Goal: Task Accomplishment & Management: Complete application form

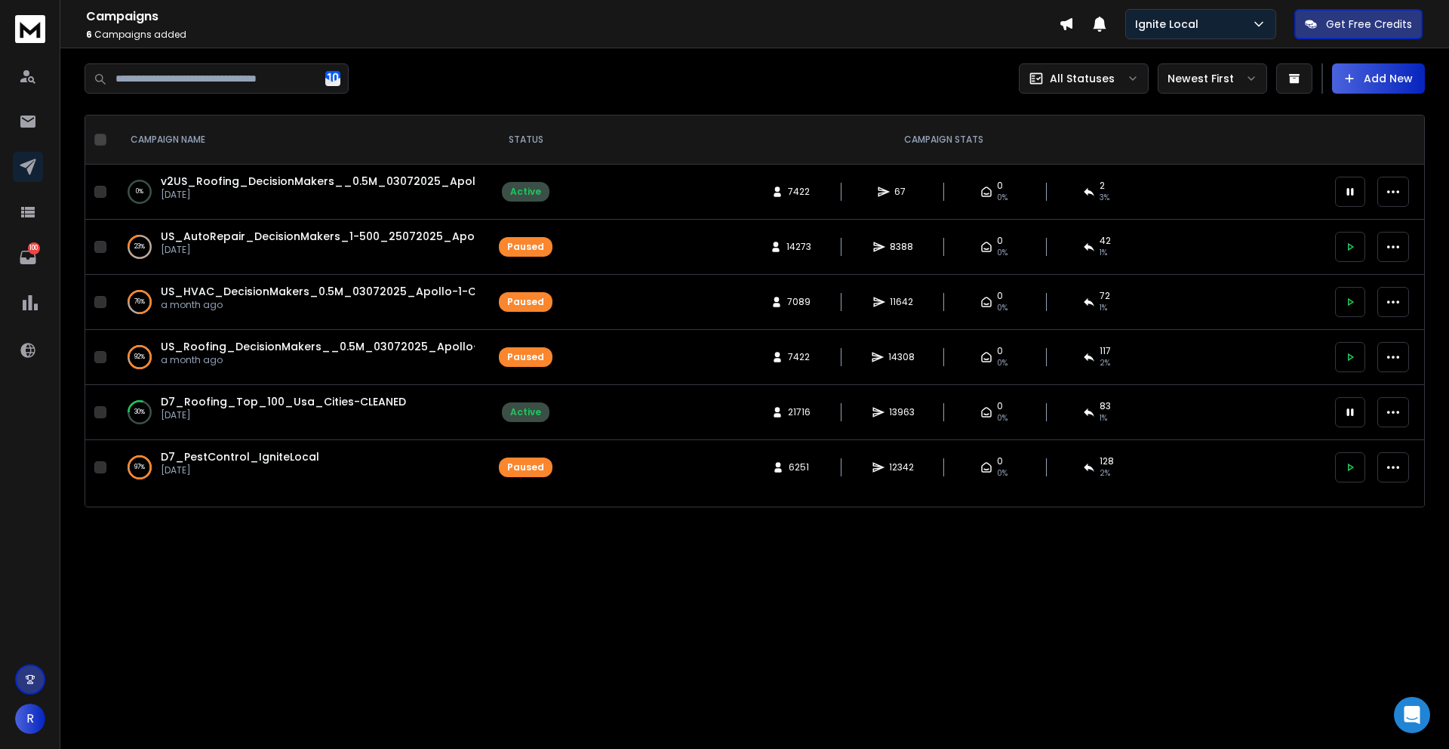
click at [1215, 34] on button "Ignite Local" at bounding box center [1200, 24] width 151 height 30
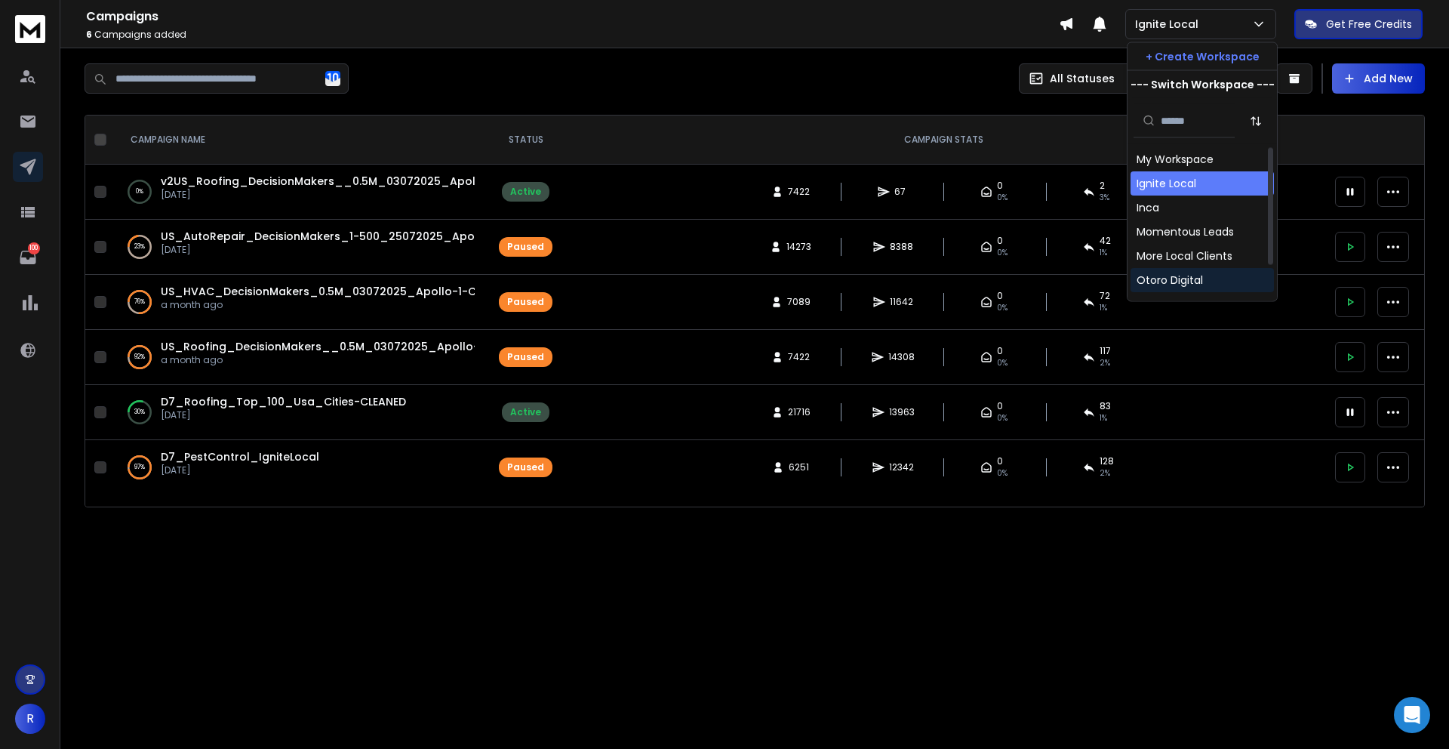
click at [1210, 272] on div "Otoro Digital" at bounding box center [1201, 280] width 143 height 24
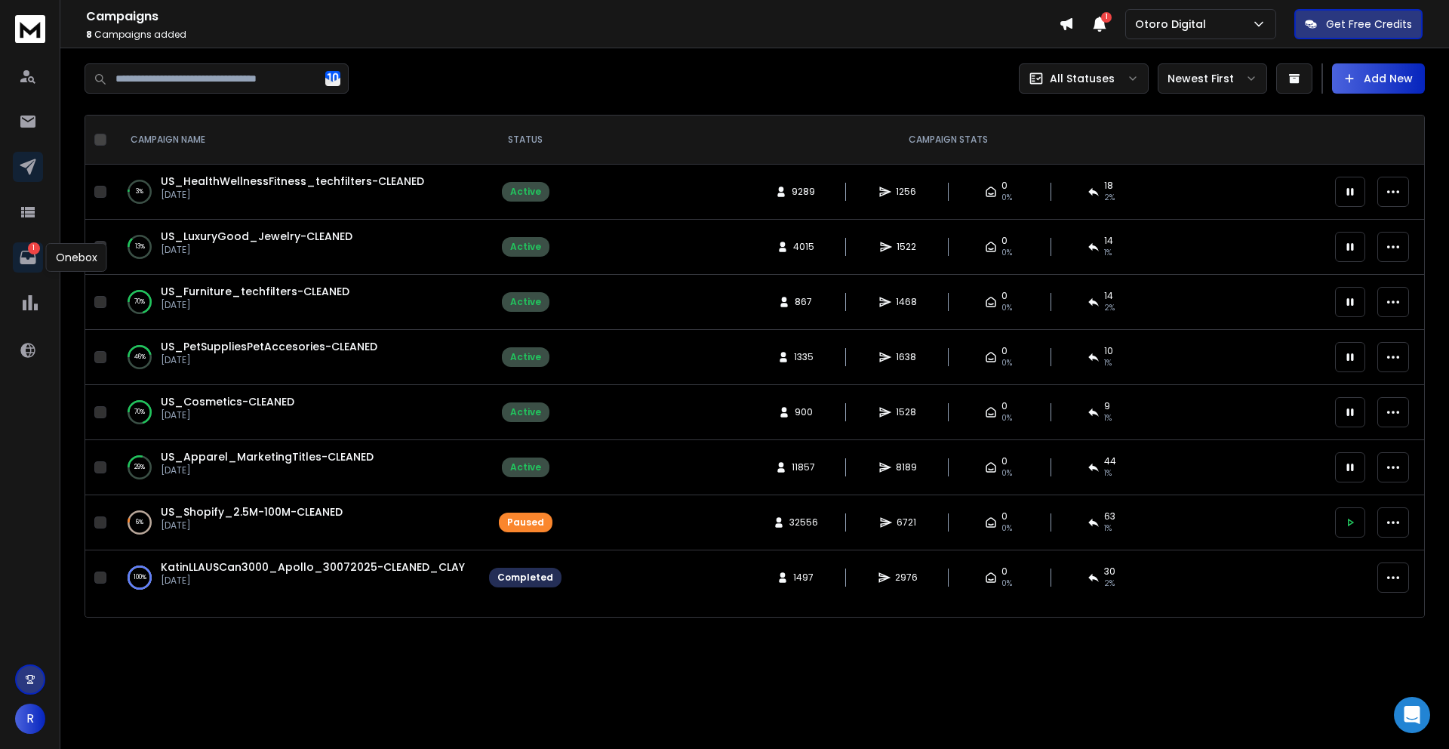
click at [34, 266] on link "1" at bounding box center [28, 257] width 30 height 30
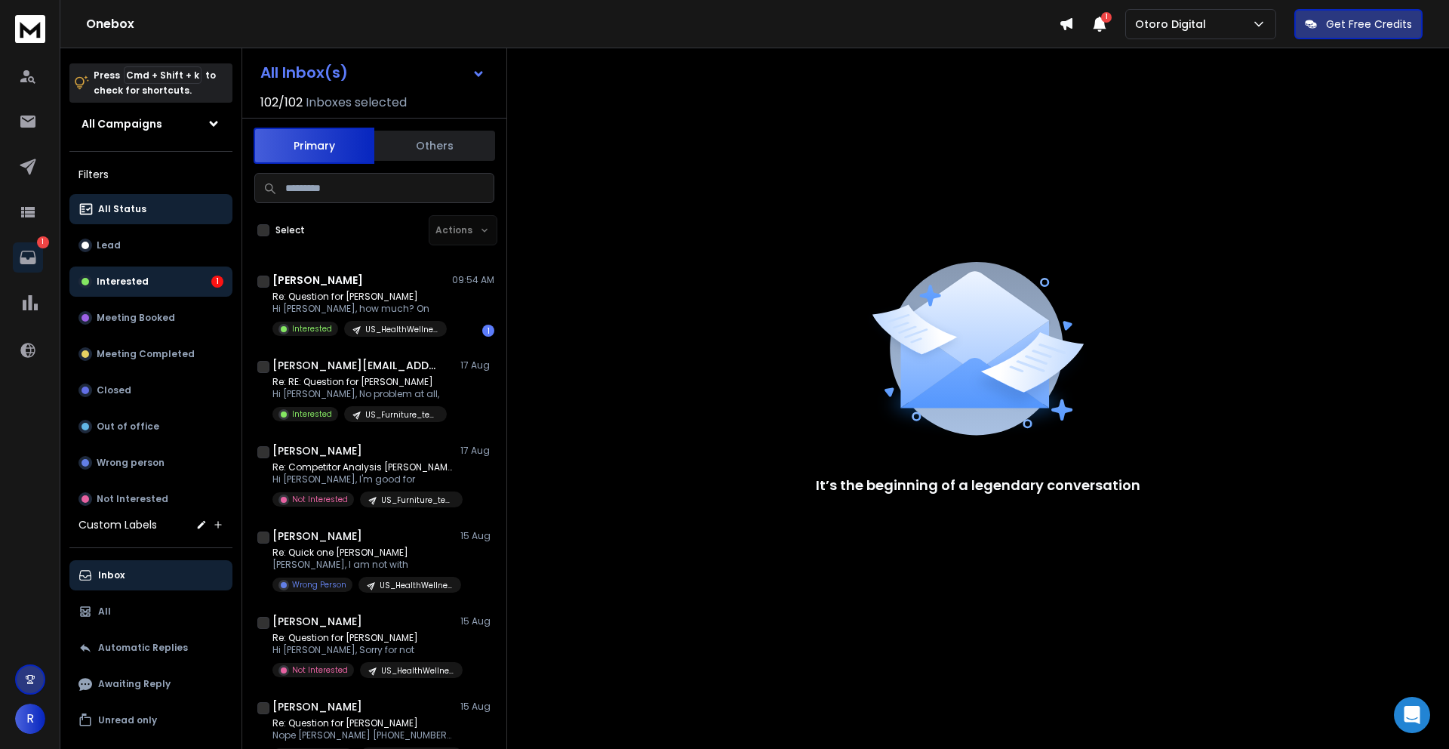
click at [195, 269] on button "Interested 1" at bounding box center [150, 281] width 163 height 30
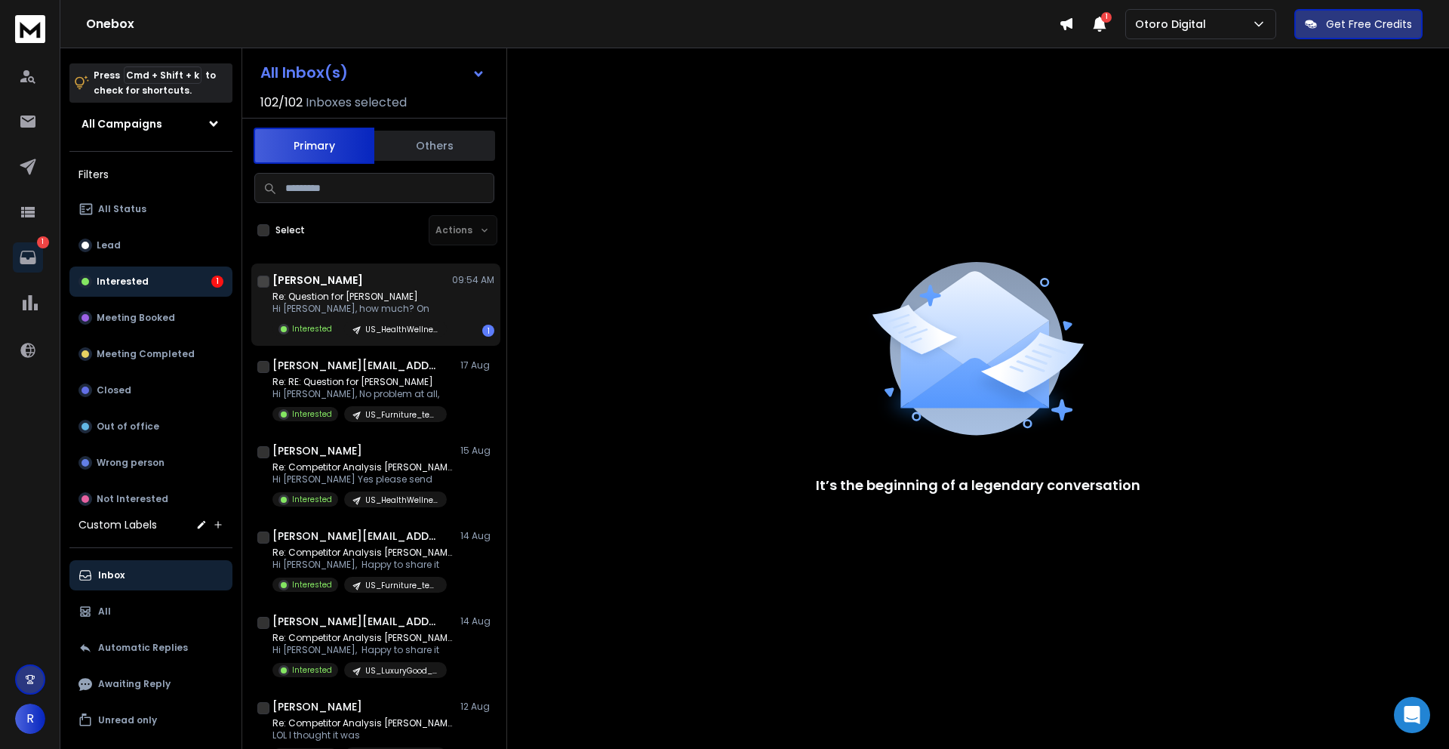
click at [329, 293] on p "Re: Question for Simas" at bounding box center [359, 297] width 174 height 12
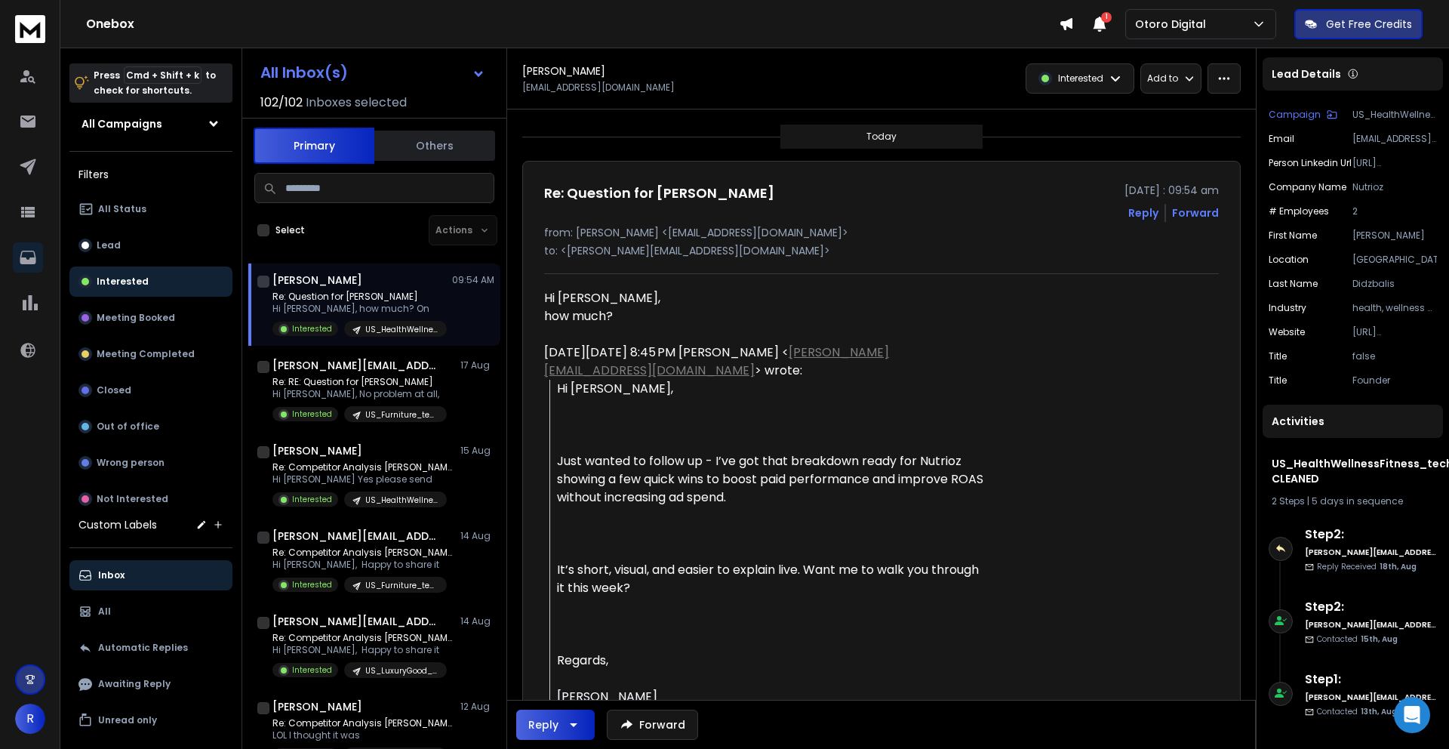
click at [540, 724] on div "Reply" at bounding box center [543, 724] width 30 height 15
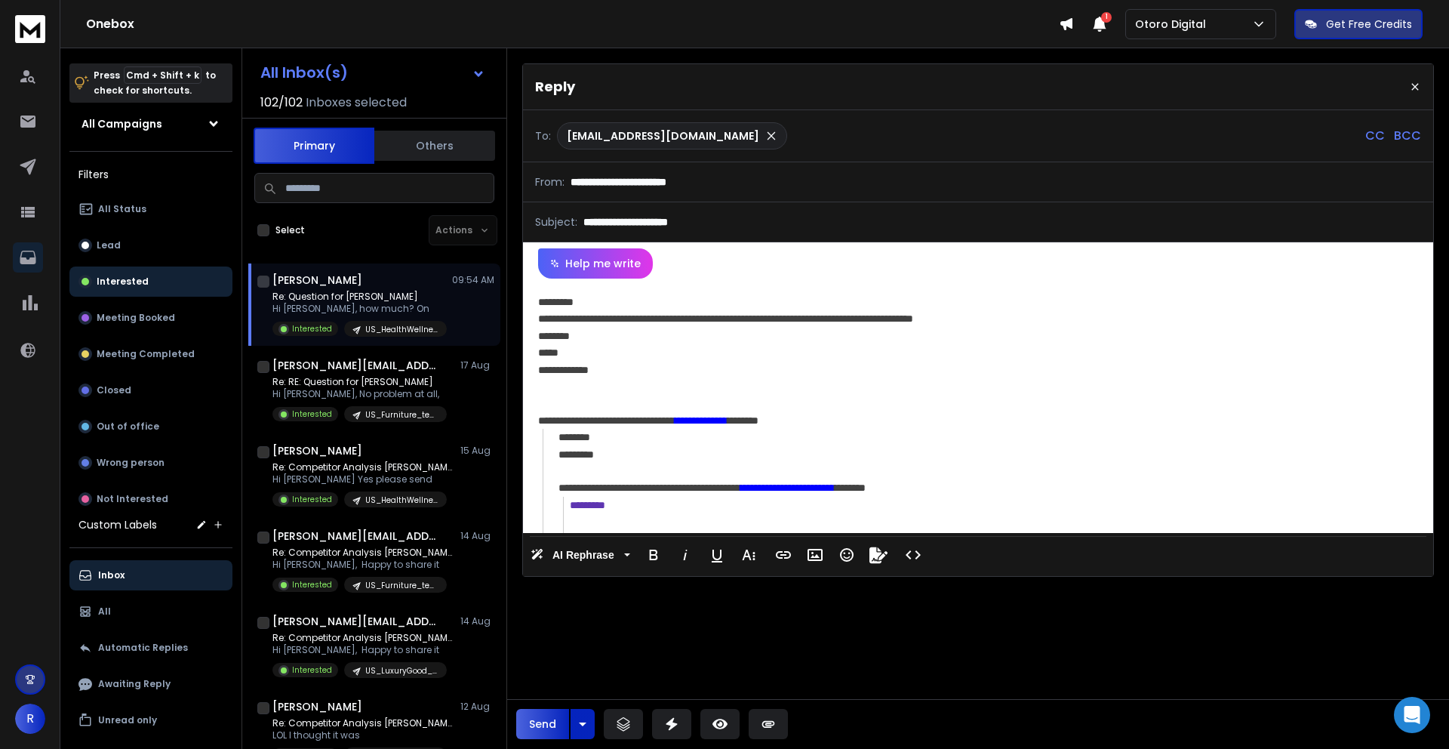
click at [555, 712] on button "Send" at bounding box center [542, 724] width 53 height 30
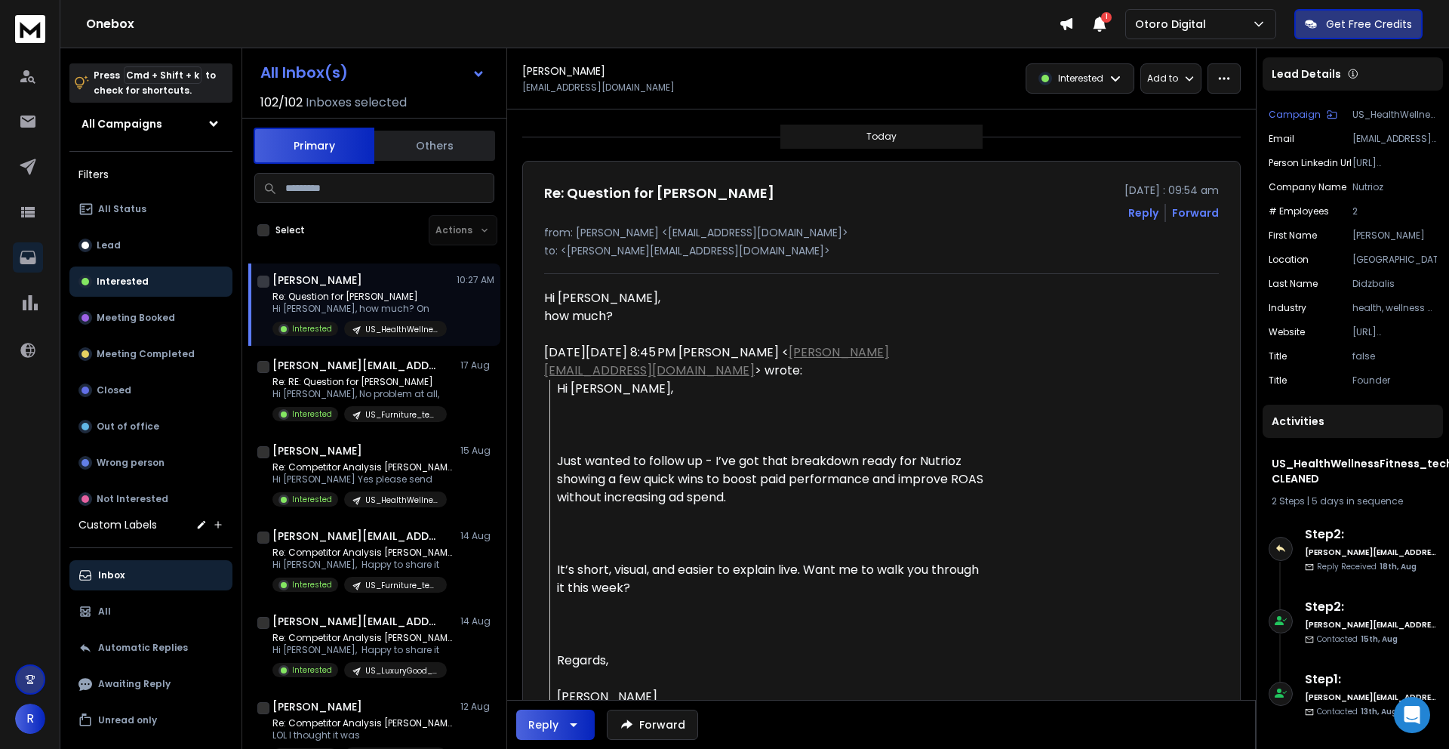
click at [1110, 38] on div "1 Otoro Digital Get Free Credits" at bounding box center [1241, 24] width 364 height 30
click at [1106, 33] on div "1 Otoro Digital Get Free Credits" at bounding box center [1241, 24] width 364 height 30
click at [1095, 26] on icon at bounding box center [1100, 23] width 14 height 15
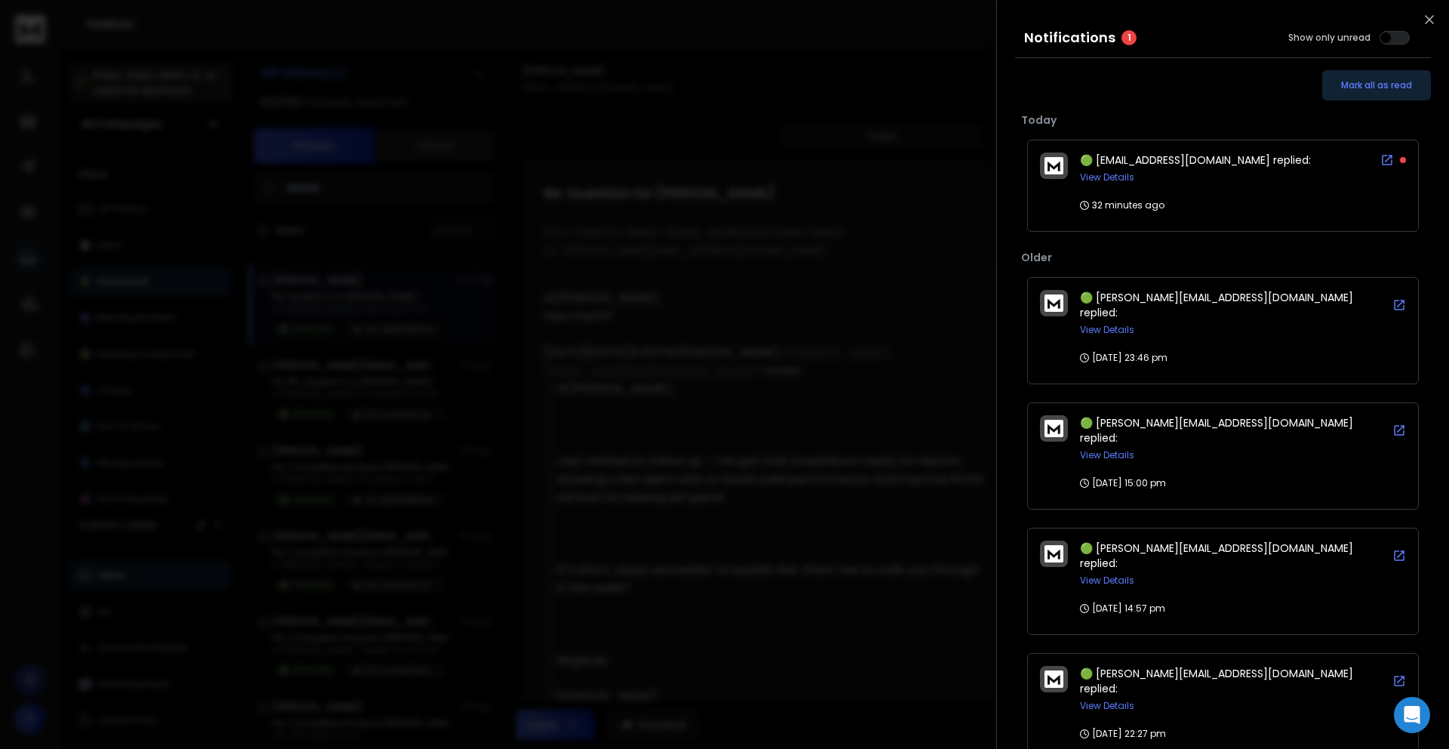
click at [1385, 85] on span "Mark all as read" at bounding box center [1376, 85] width 71 height 12
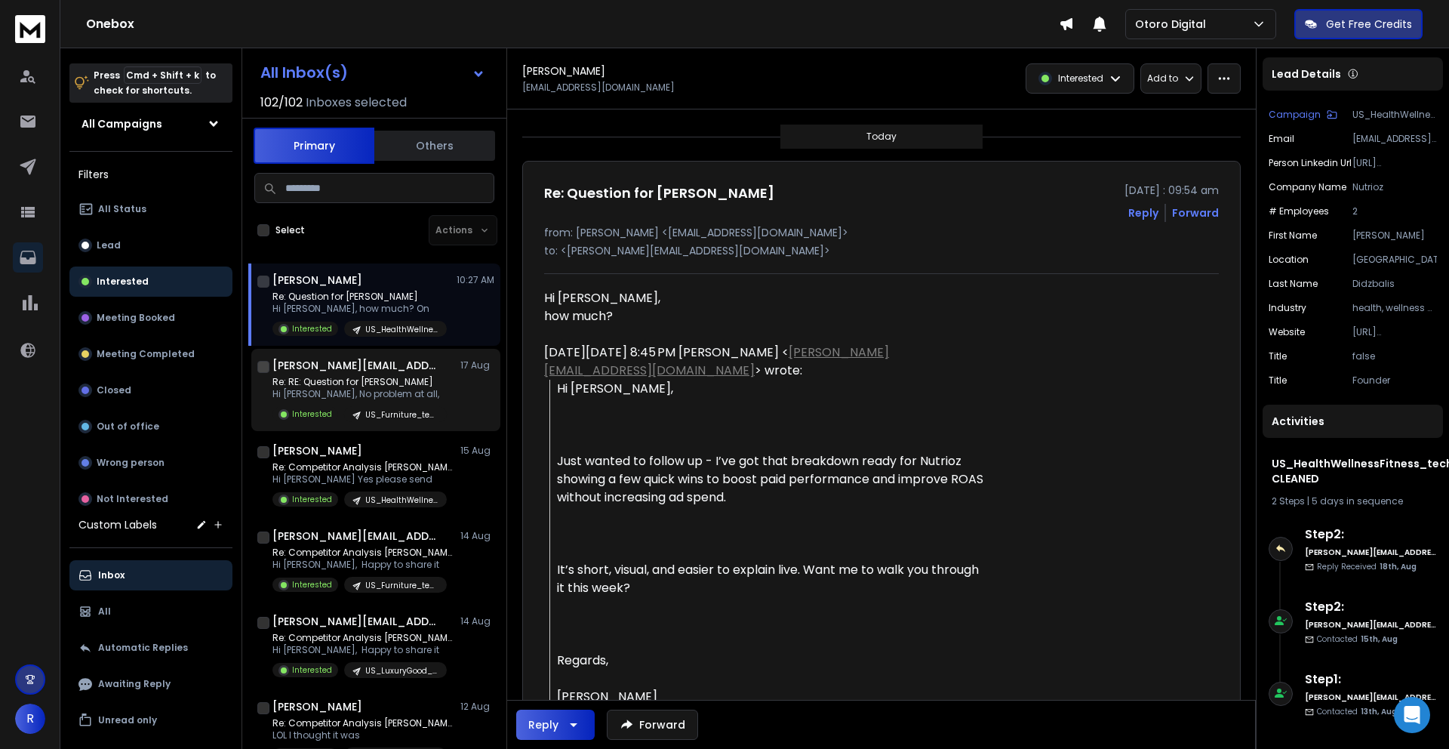
click at [370, 417] on p "US_Furniture_techfilters-CLEANED" at bounding box center [401, 414] width 72 height 11
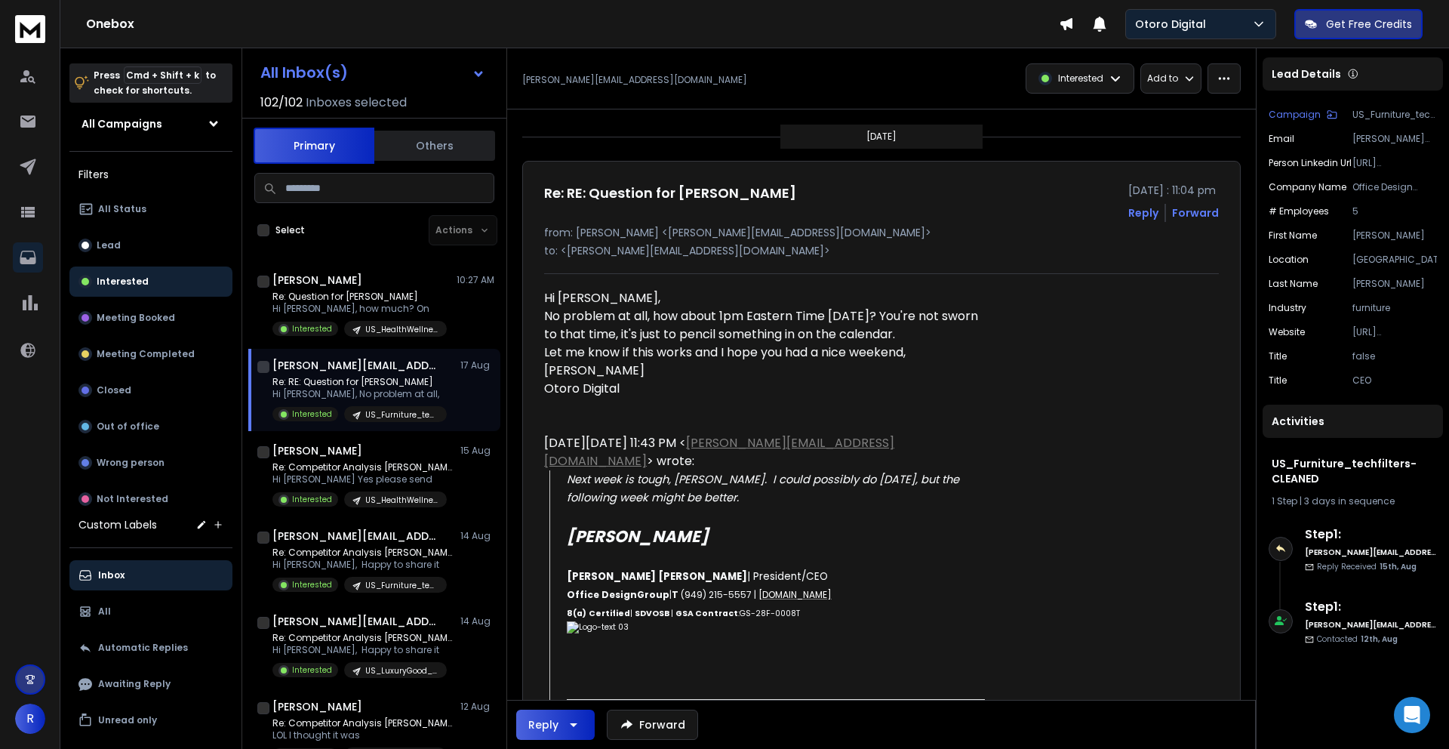
click at [1220, 17] on div "Otoro Digital" at bounding box center [1200, 24] width 131 height 15
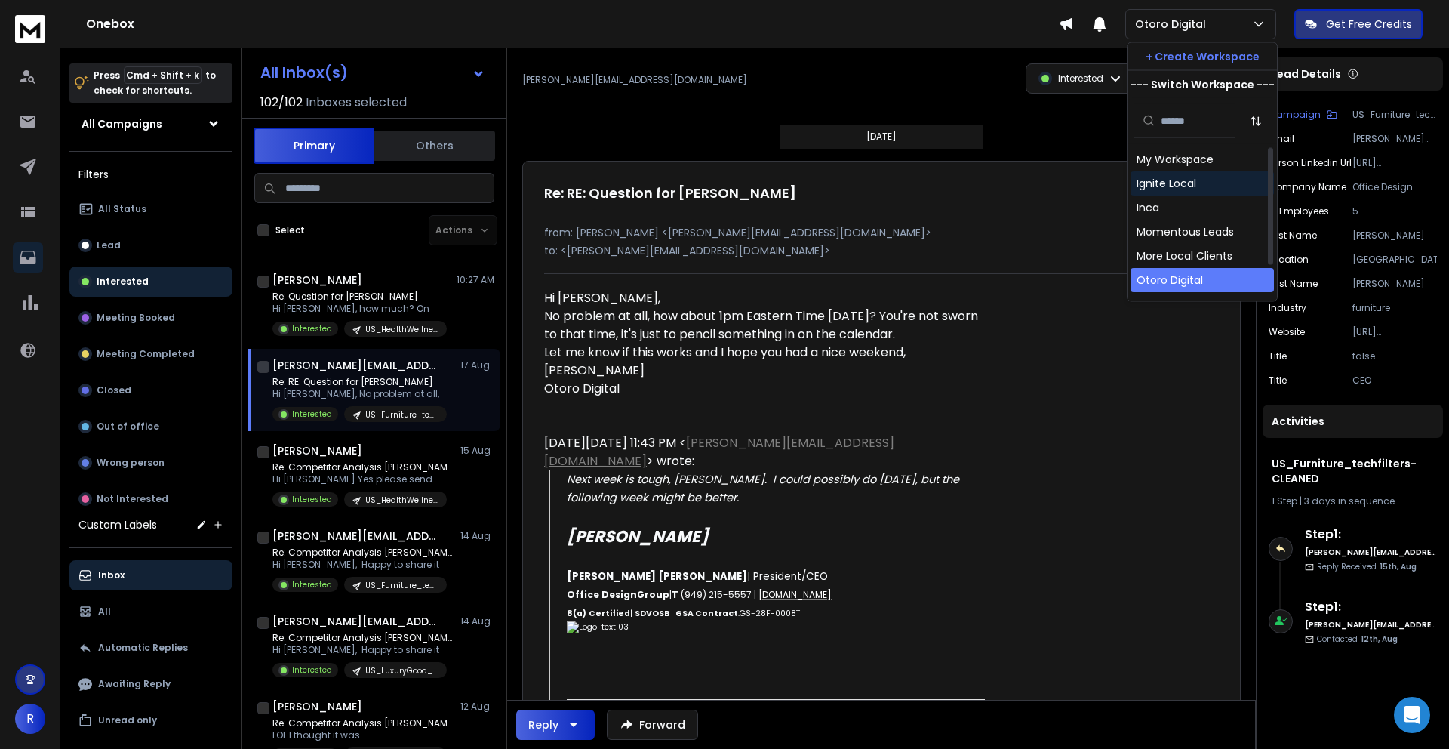
click at [1217, 186] on div "Ignite Local" at bounding box center [1201, 183] width 143 height 24
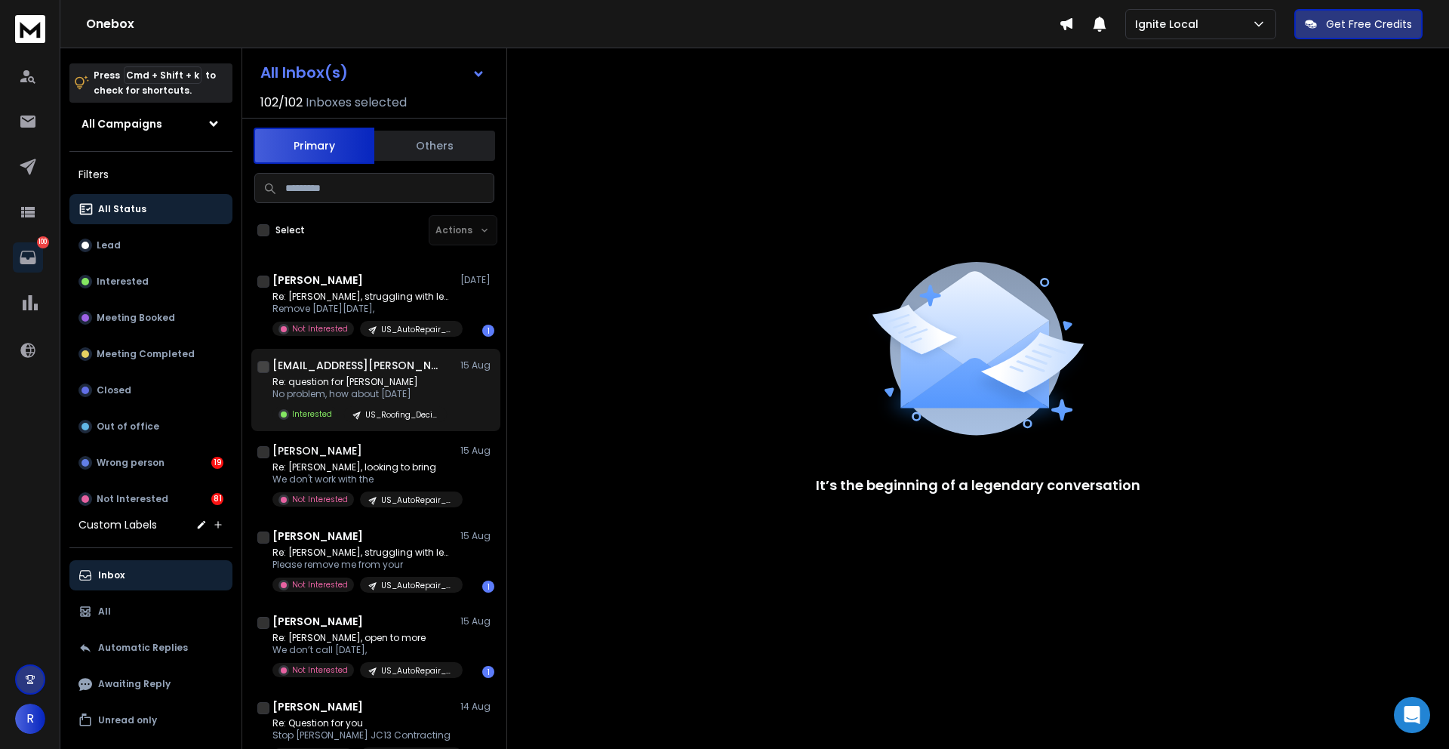
click at [355, 395] on p "No problem, how about [DATE]" at bounding box center [359, 394] width 174 height 12
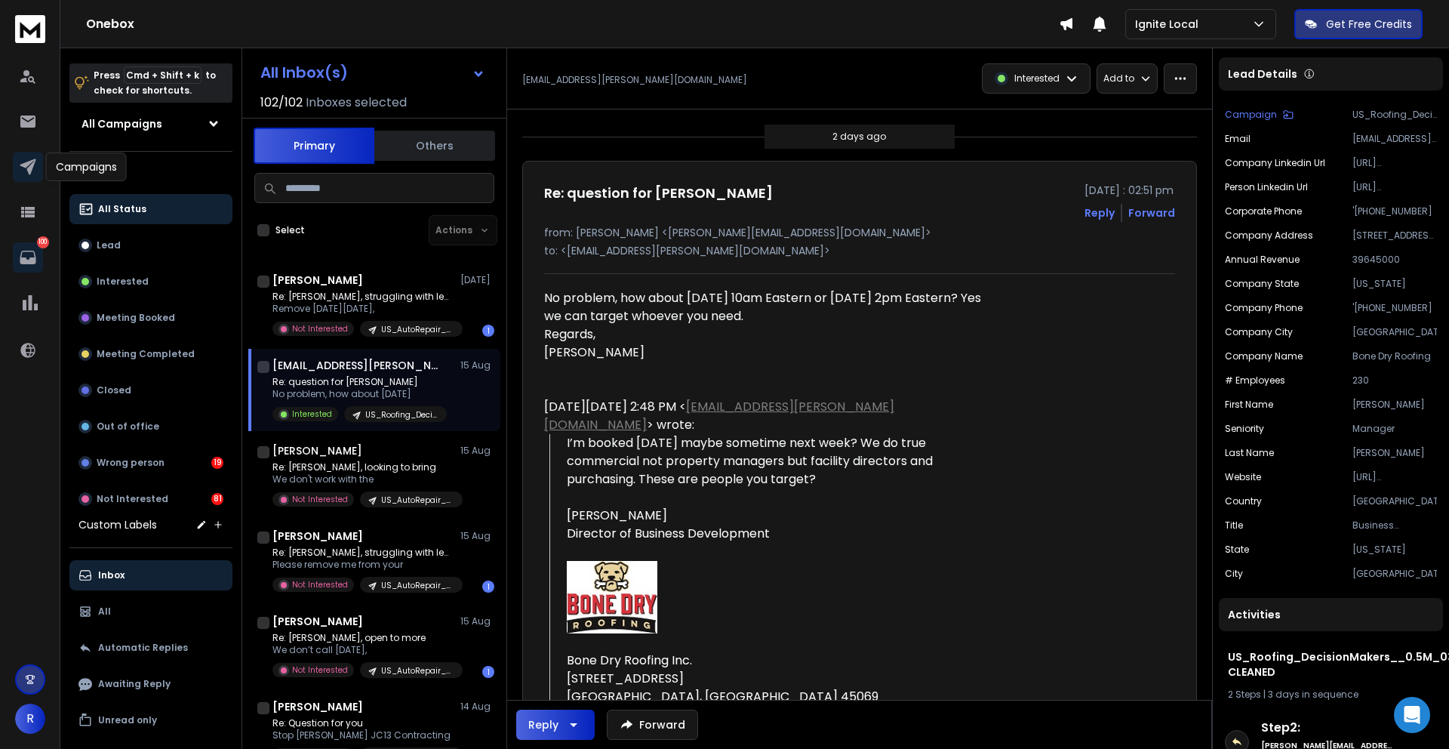
click at [19, 171] on icon at bounding box center [28, 167] width 18 height 18
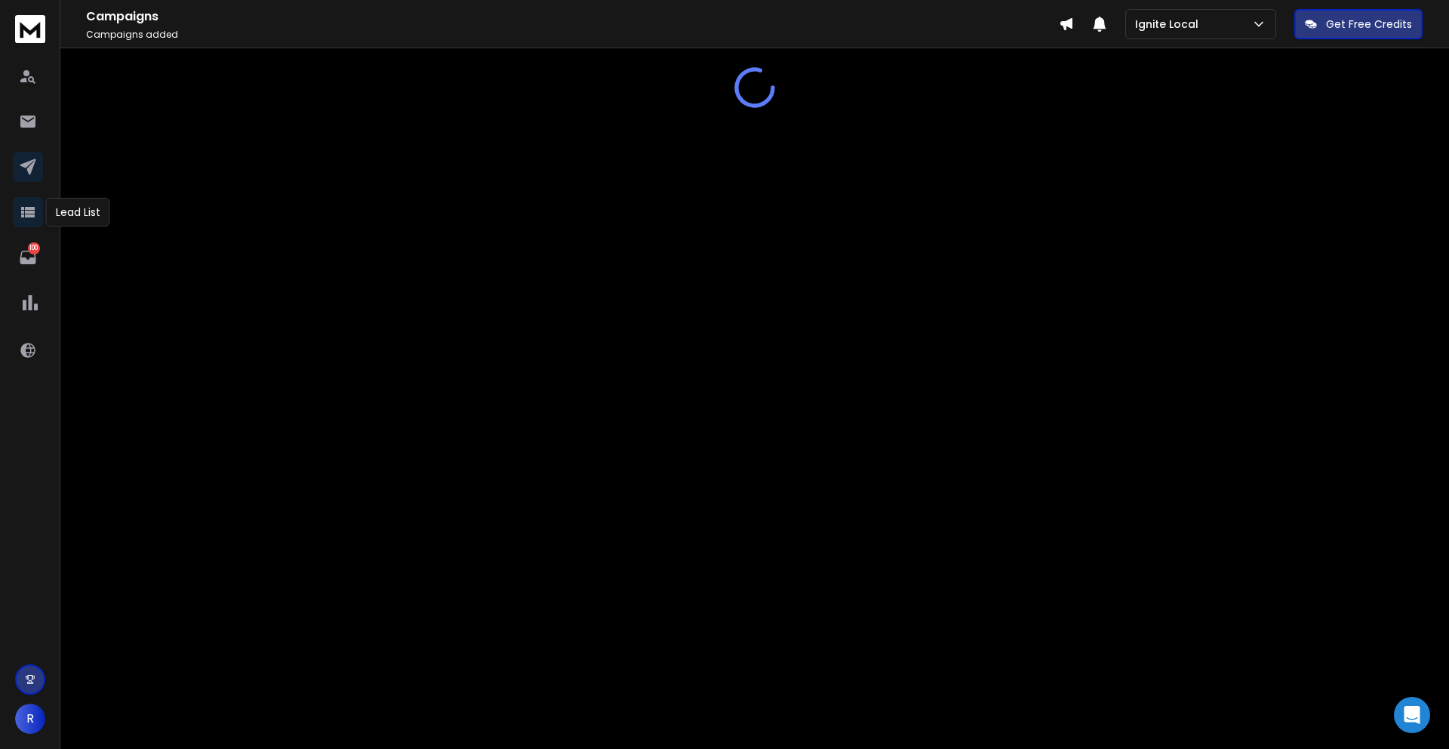
click at [39, 207] on link at bounding box center [28, 212] width 30 height 30
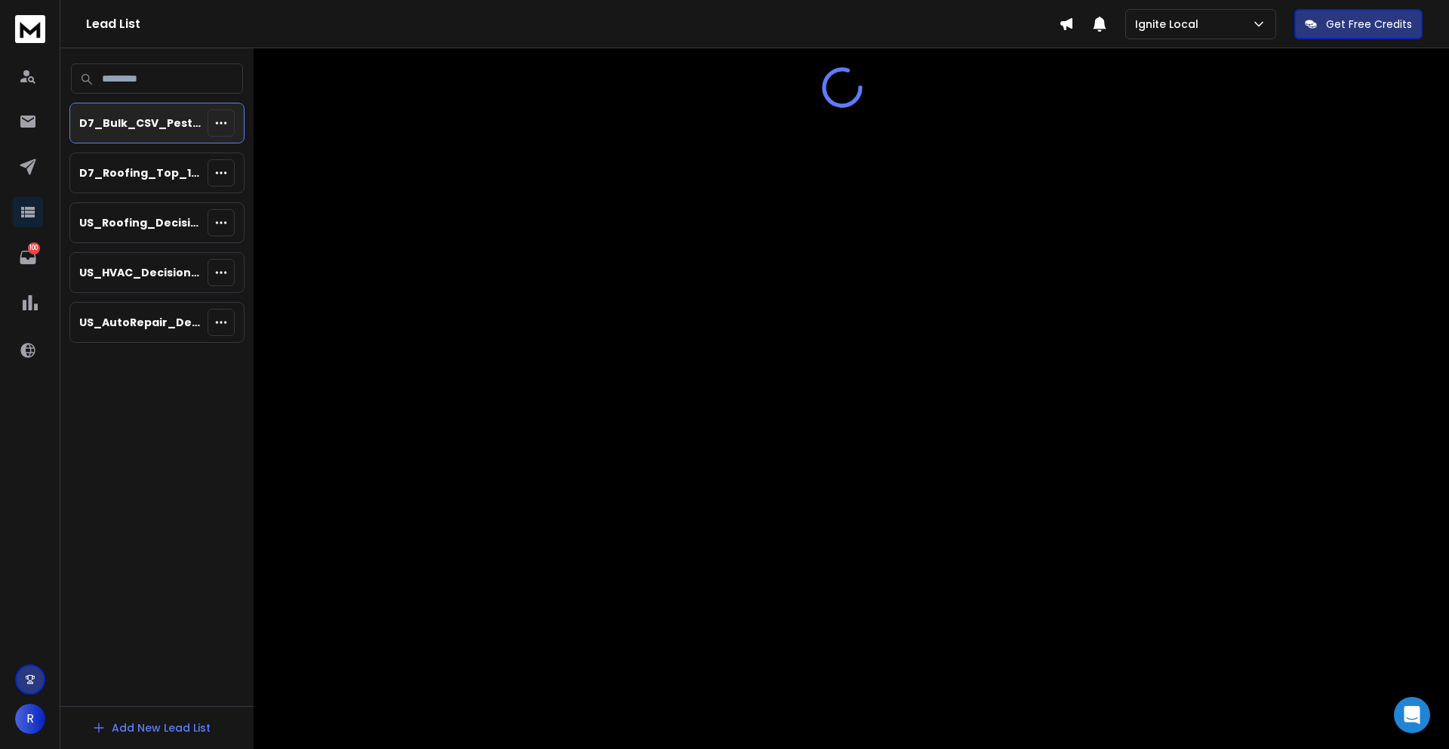
click at [156, 731] on button "Add New Lead List" at bounding box center [151, 727] width 143 height 30
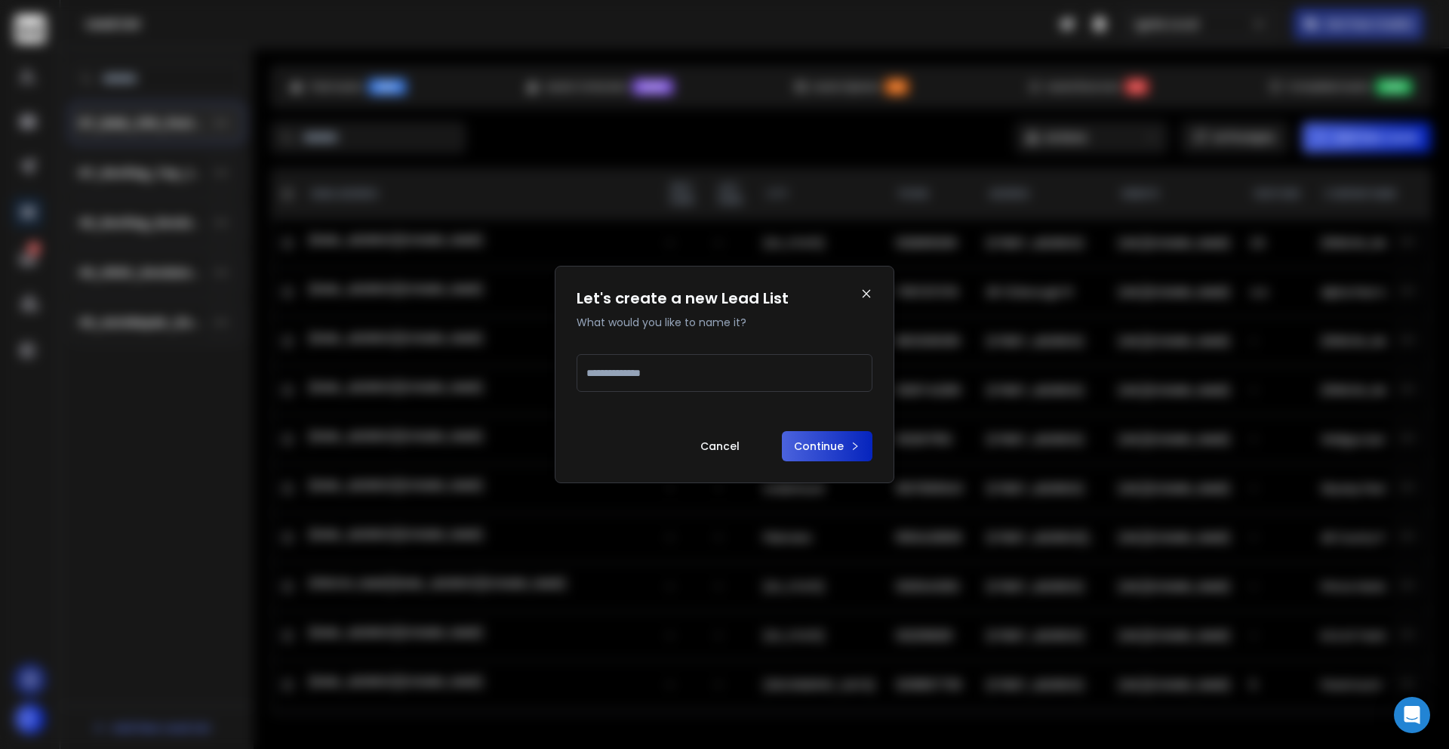
click at [648, 365] on input at bounding box center [724, 373] width 296 height 38
paste input "**********"
type input "**********"
click at [807, 441] on button "Continue" at bounding box center [827, 446] width 91 height 30
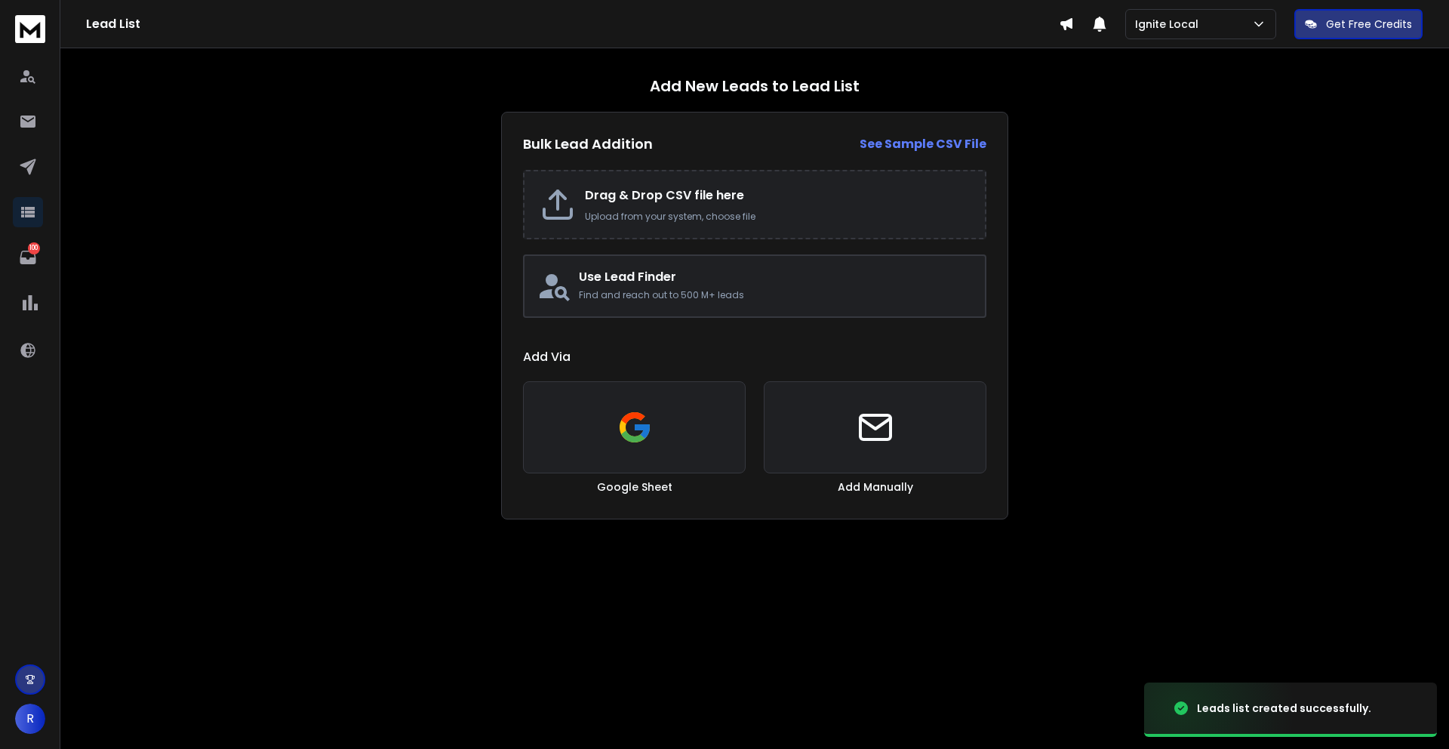
click at [822, 218] on p "Upload from your system, choose file" at bounding box center [777, 217] width 385 height 12
type input "**********"
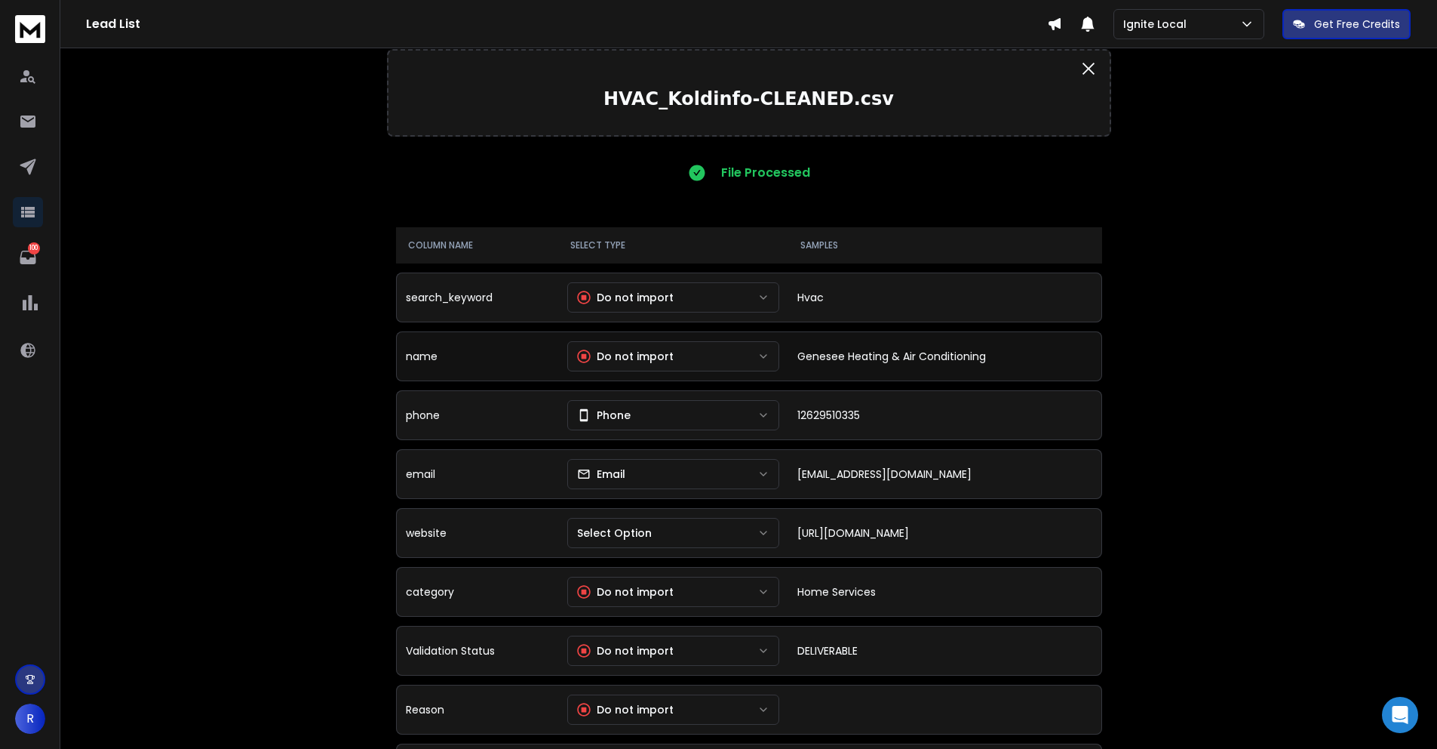
scroll to position [257, 0]
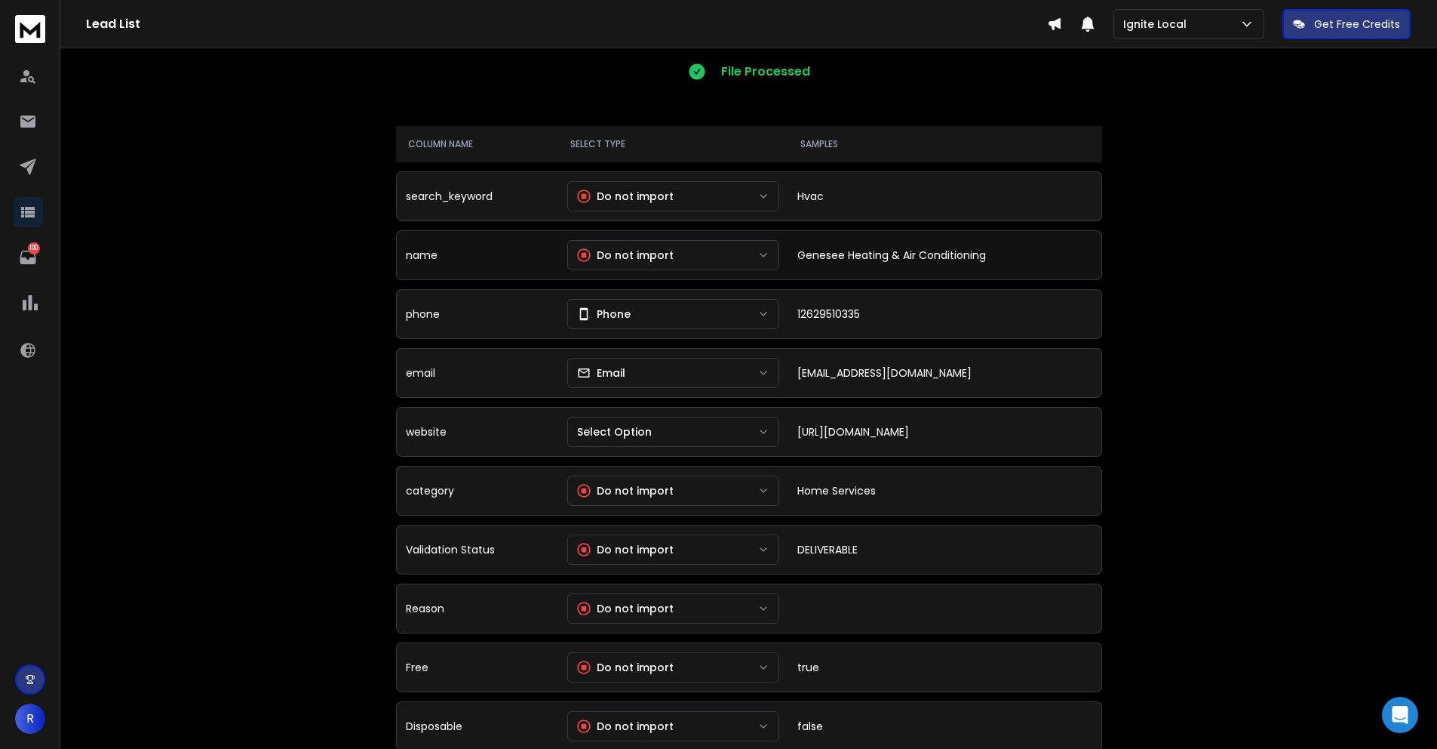
click at [721, 249] on button "Do not import" at bounding box center [673, 255] width 212 height 30
click at [659, 419] on button "Select Option" at bounding box center [681, 432] width 225 height 30
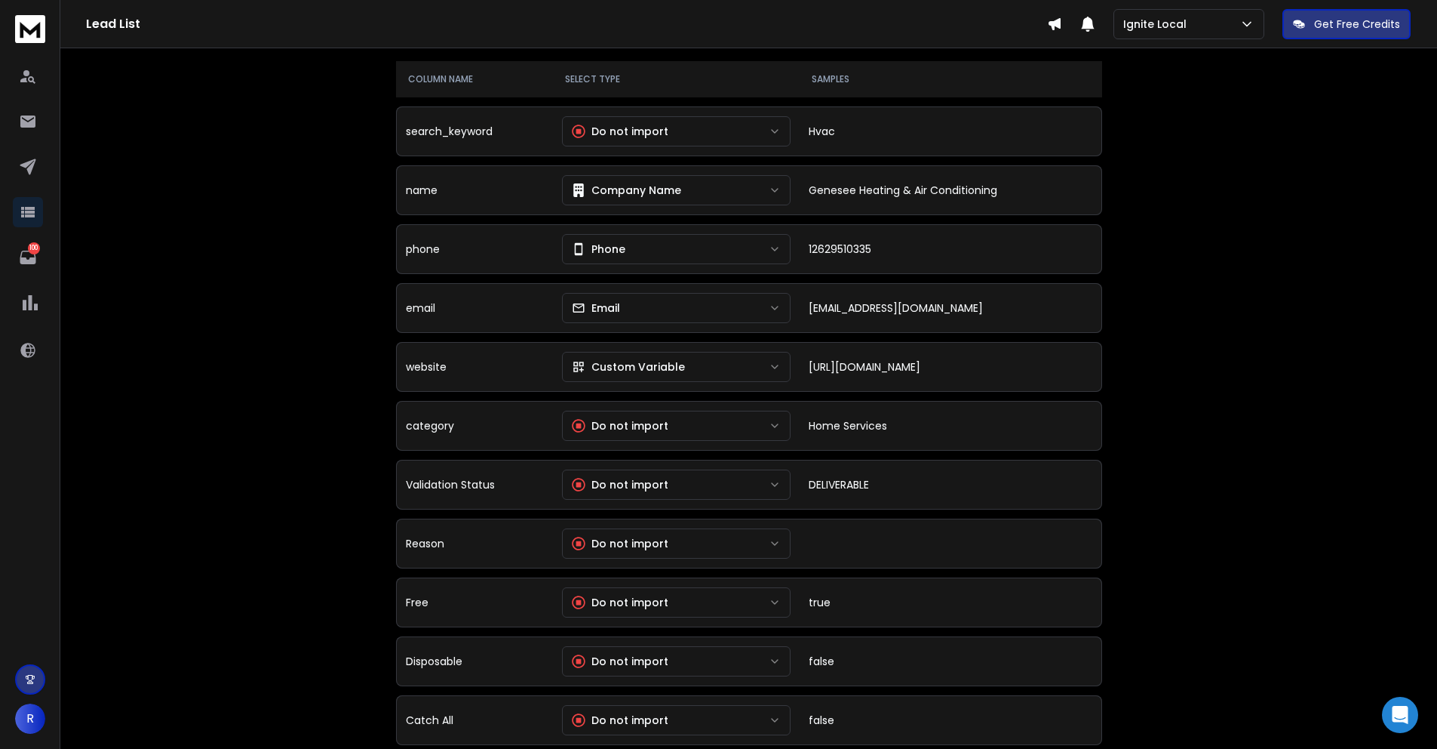
scroll to position [312, 0]
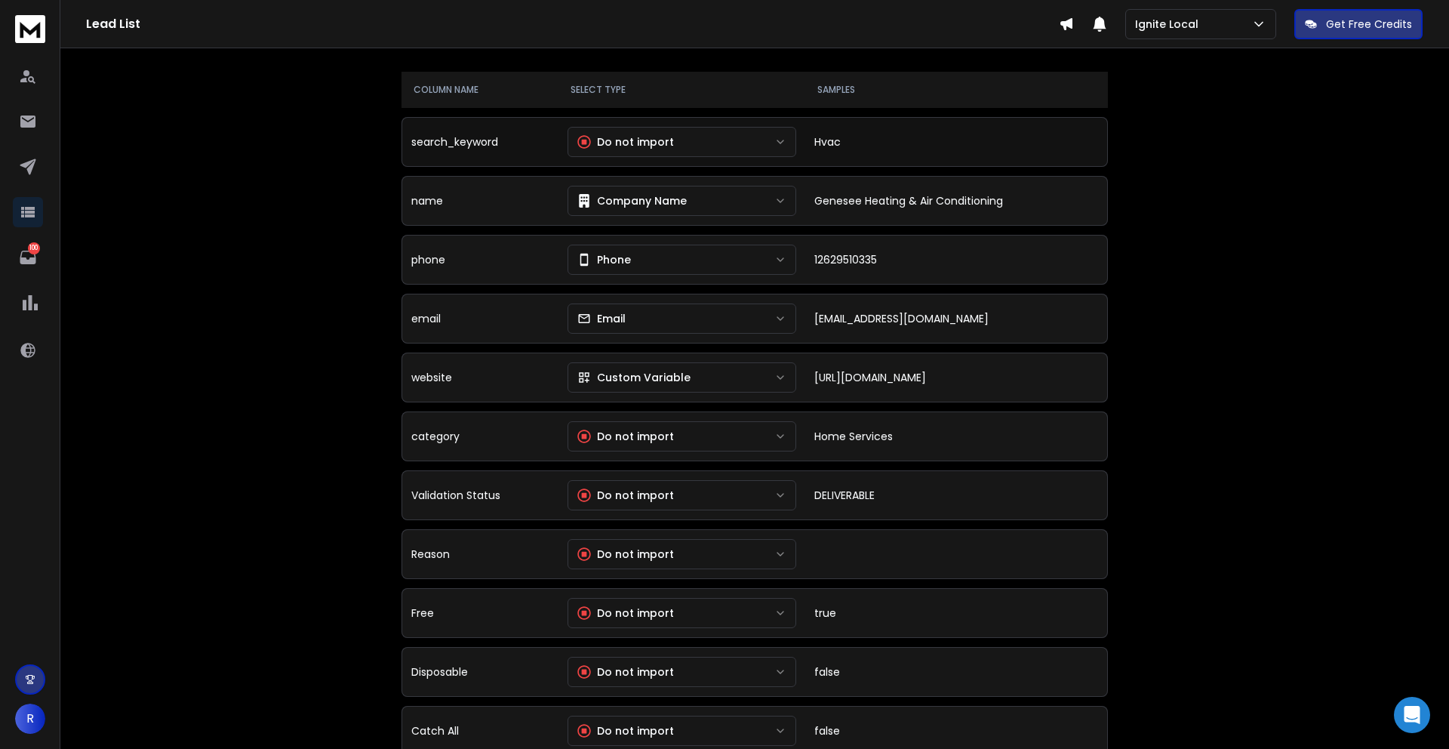
click at [655, 146] on div "Do not import" at bounding box center [625, 141] width 97 height 15
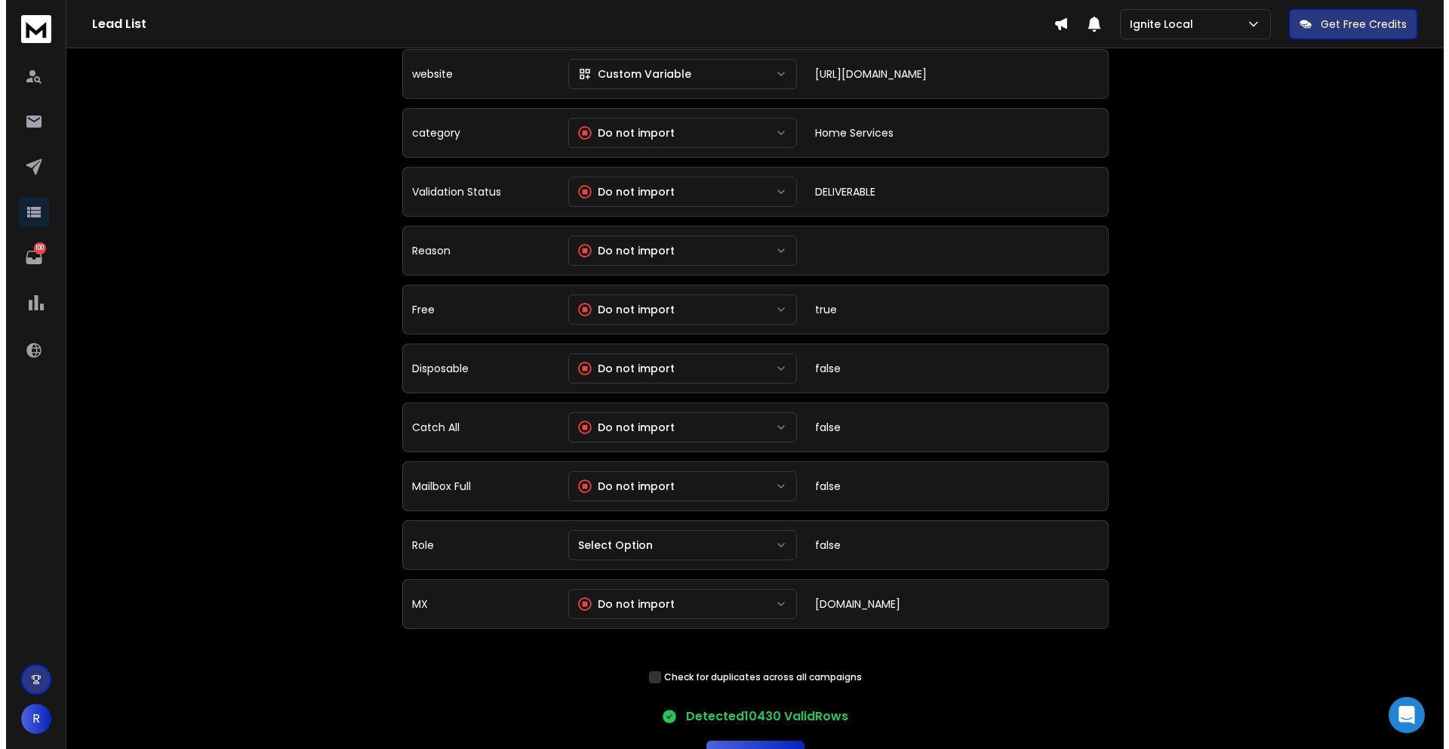
scroll to position [685, 0]
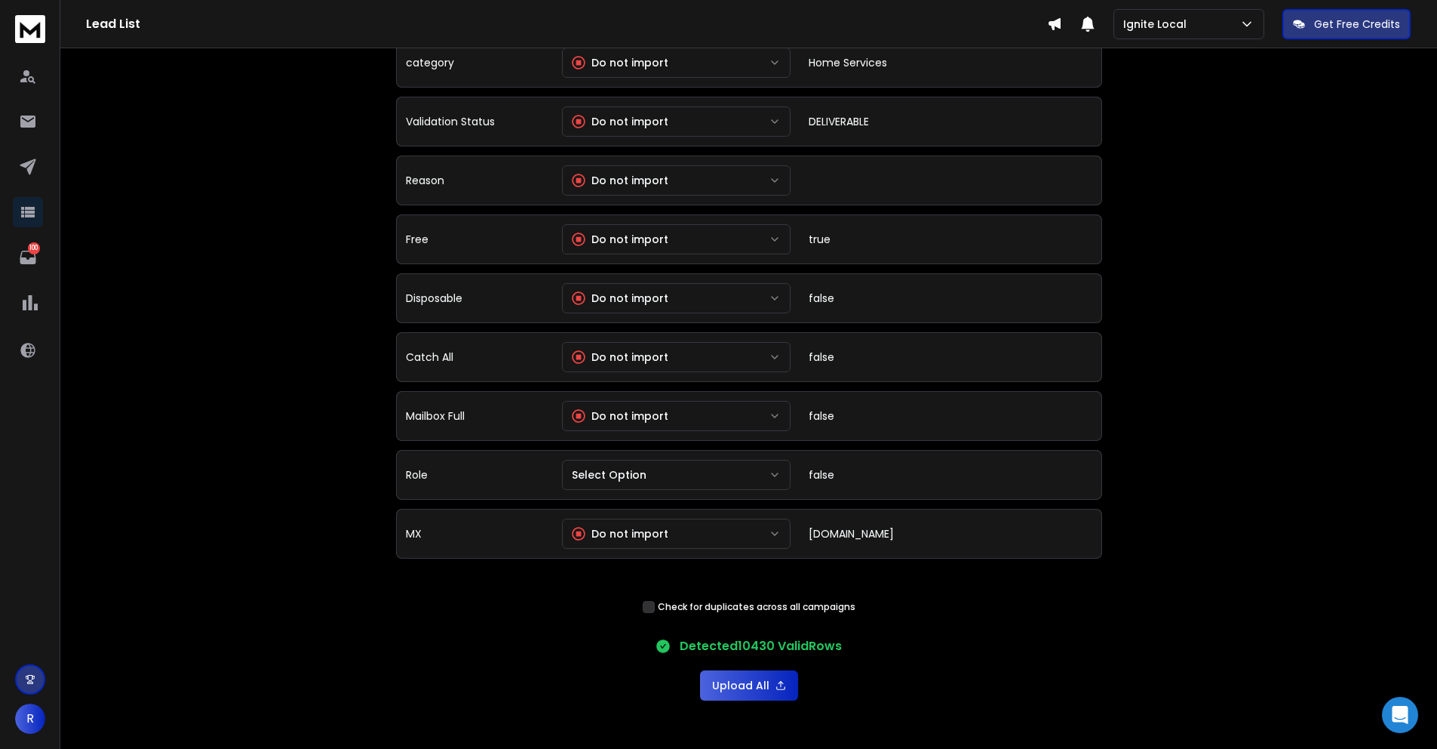
click at [776, 690] on button "Upload All" at bounding box center [749, 685] width 98 height 30
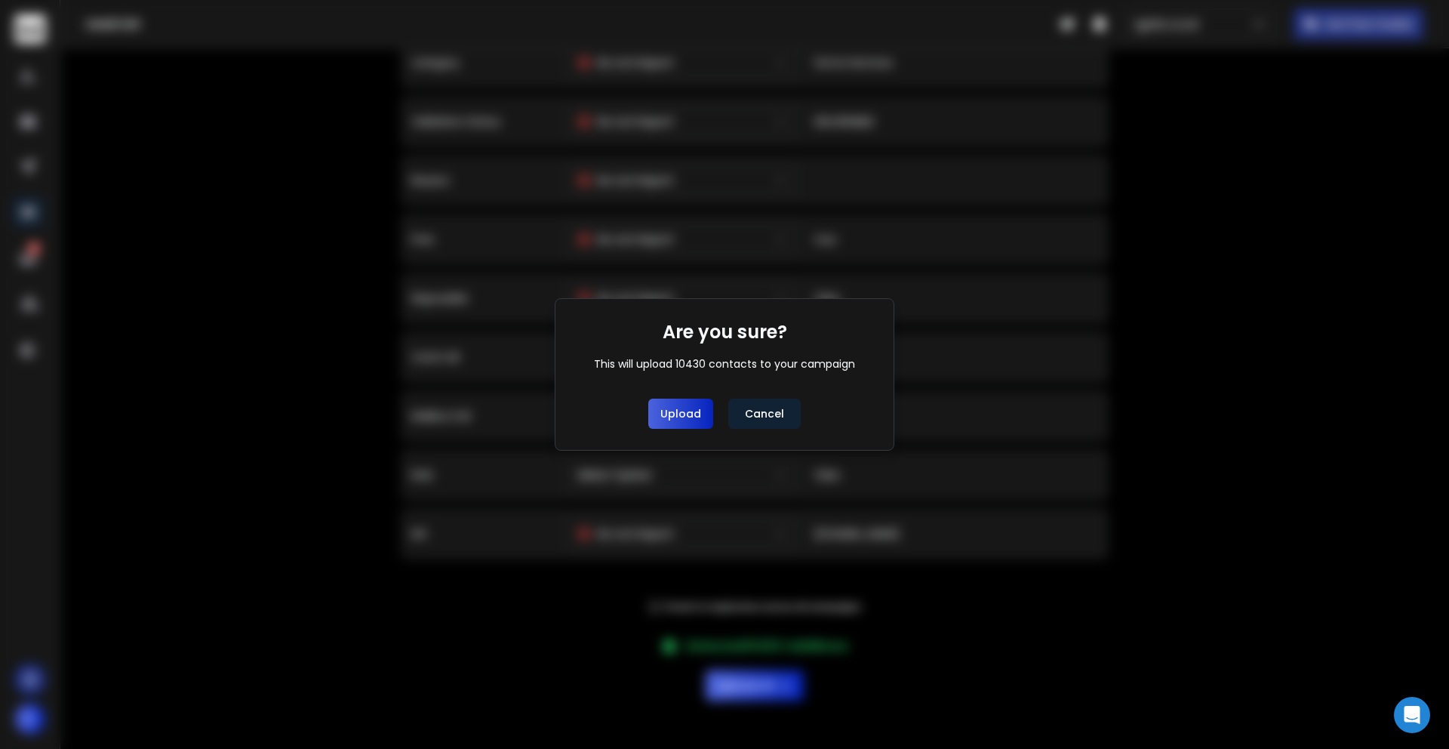
click at [685, 428] on button "Upload" at bounding box center [680, 413] width 65 height 30
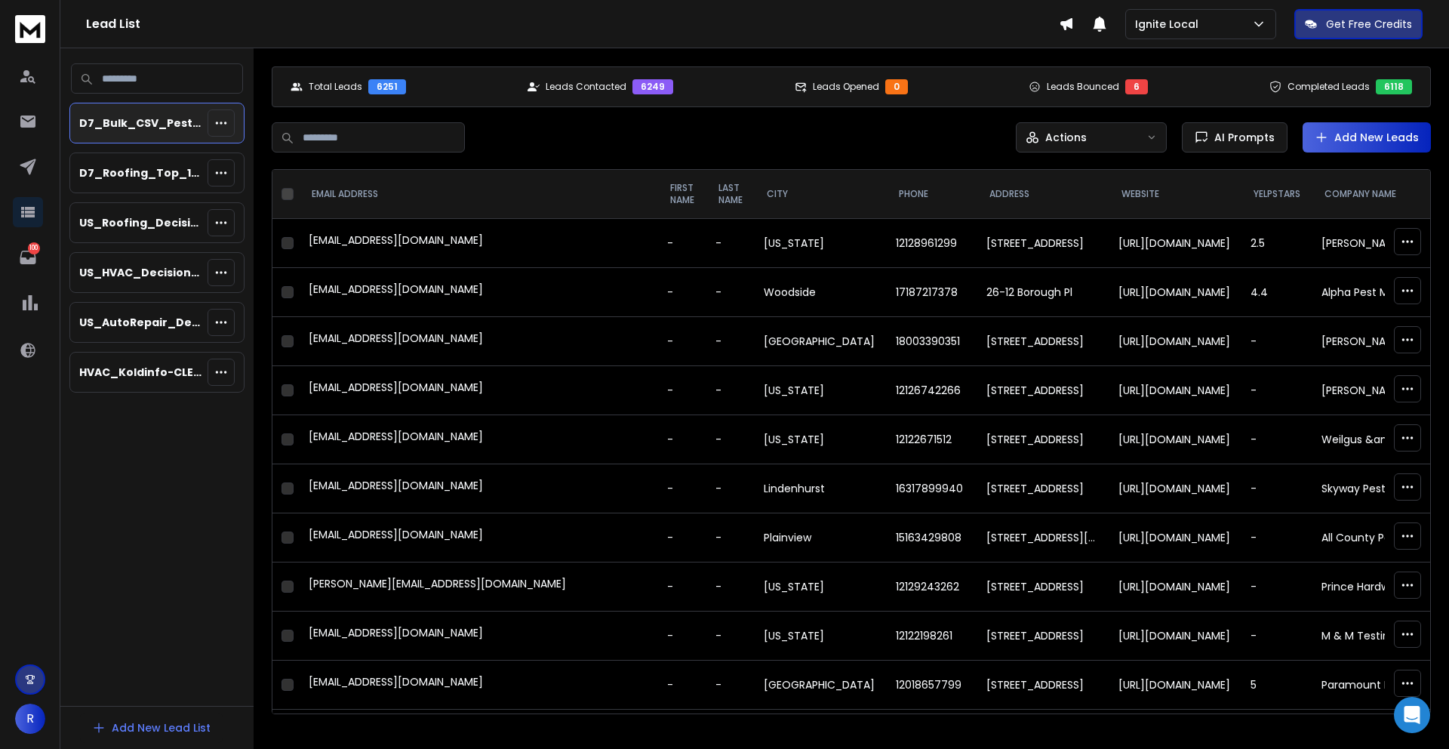
click at [181, 720] on button "Add New Lead List" at bounding box center [151, 727] width 143 height 30
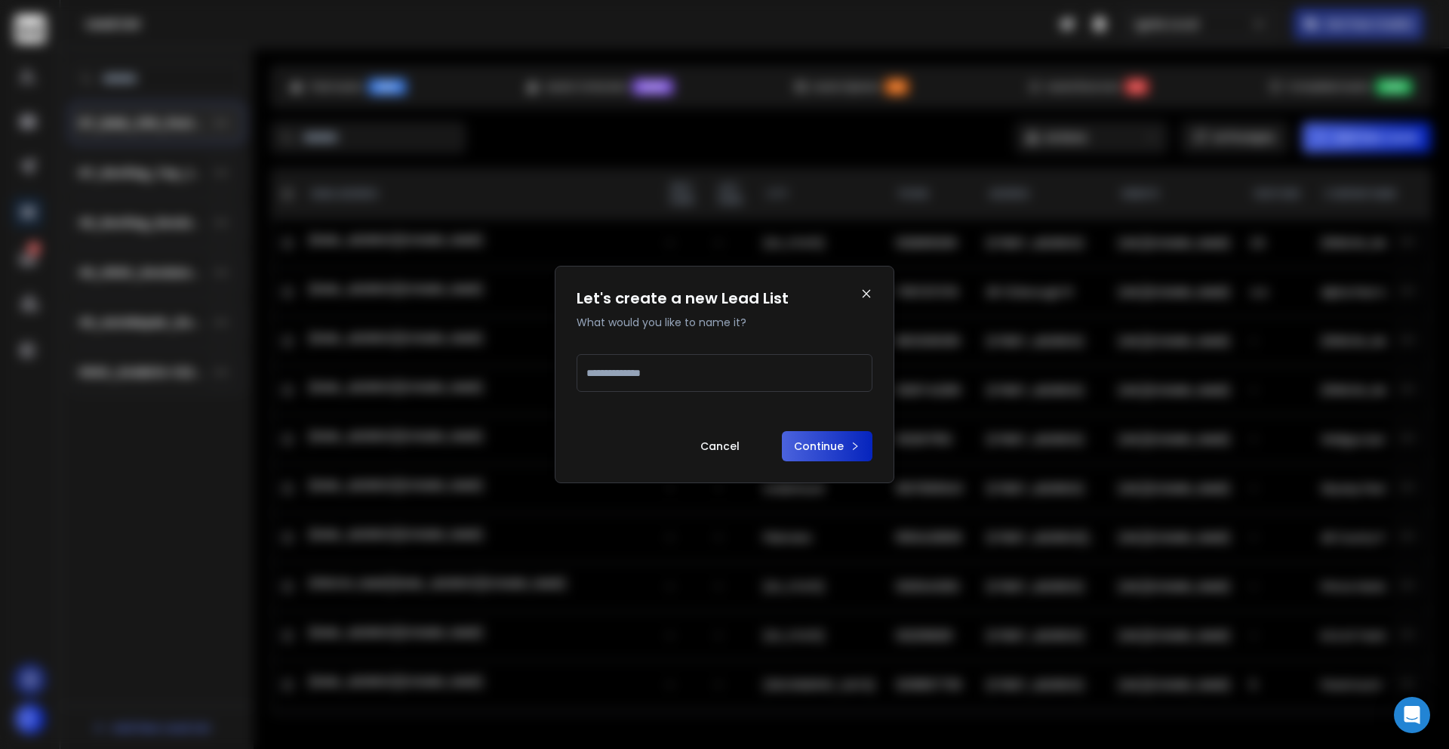
click at [739, 389] on input at bounding box center [724, 373] width 296 height 38
paste input "**********"
type input "**********"
click at [830, 439] on button "Continue" at bounding box center [827, 446] width 91 height 30
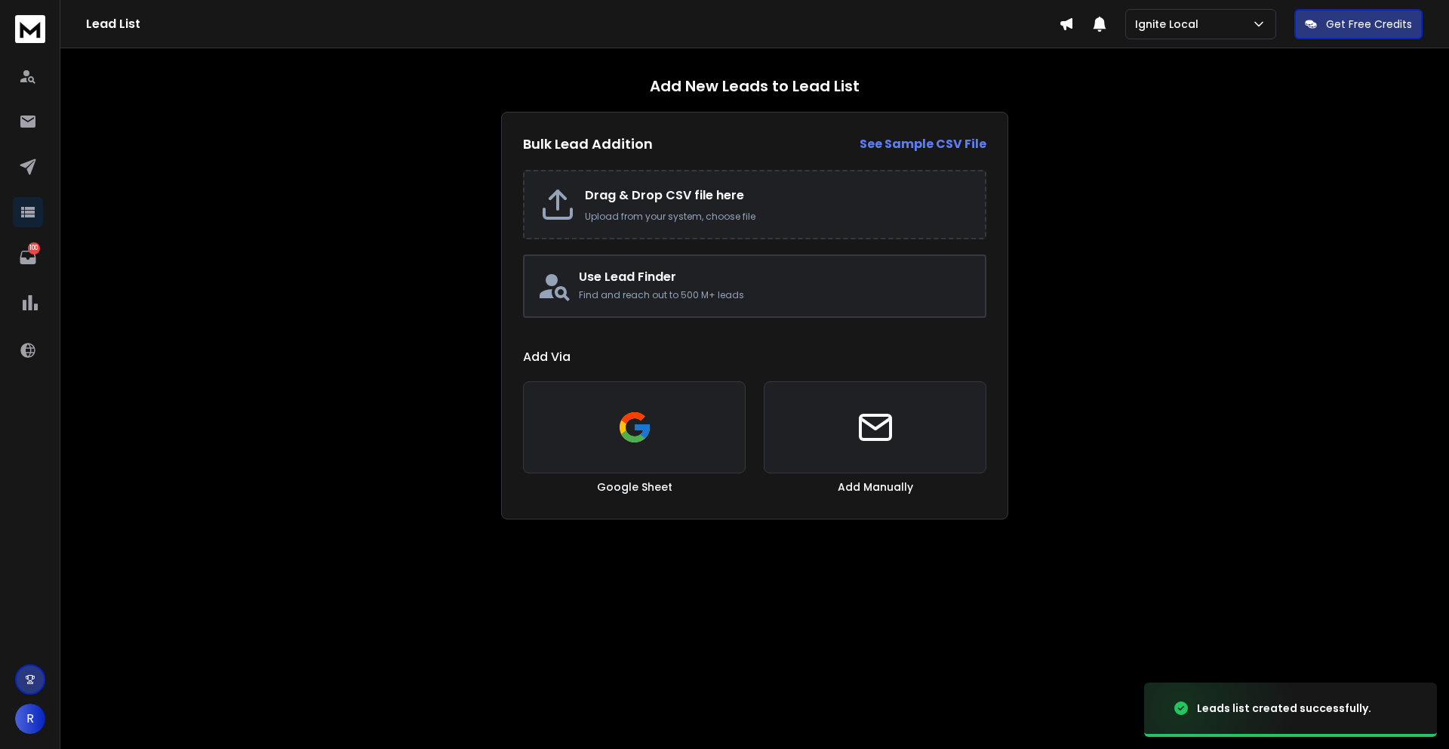
click at [745, 220] on p "Upload from your system, choose file" at bounding box center [777, 217] width 385 height 12
type input "**********"
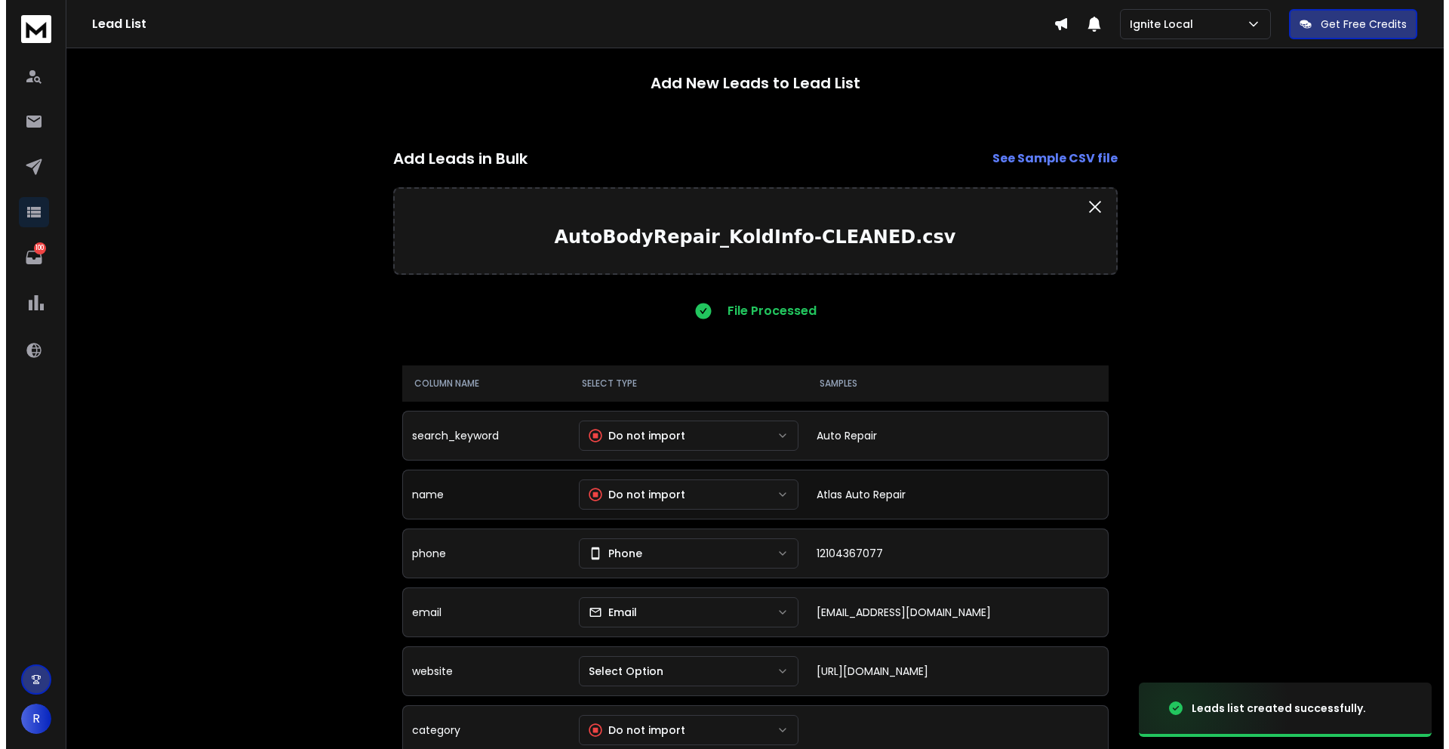
scroll to position [242, 0]
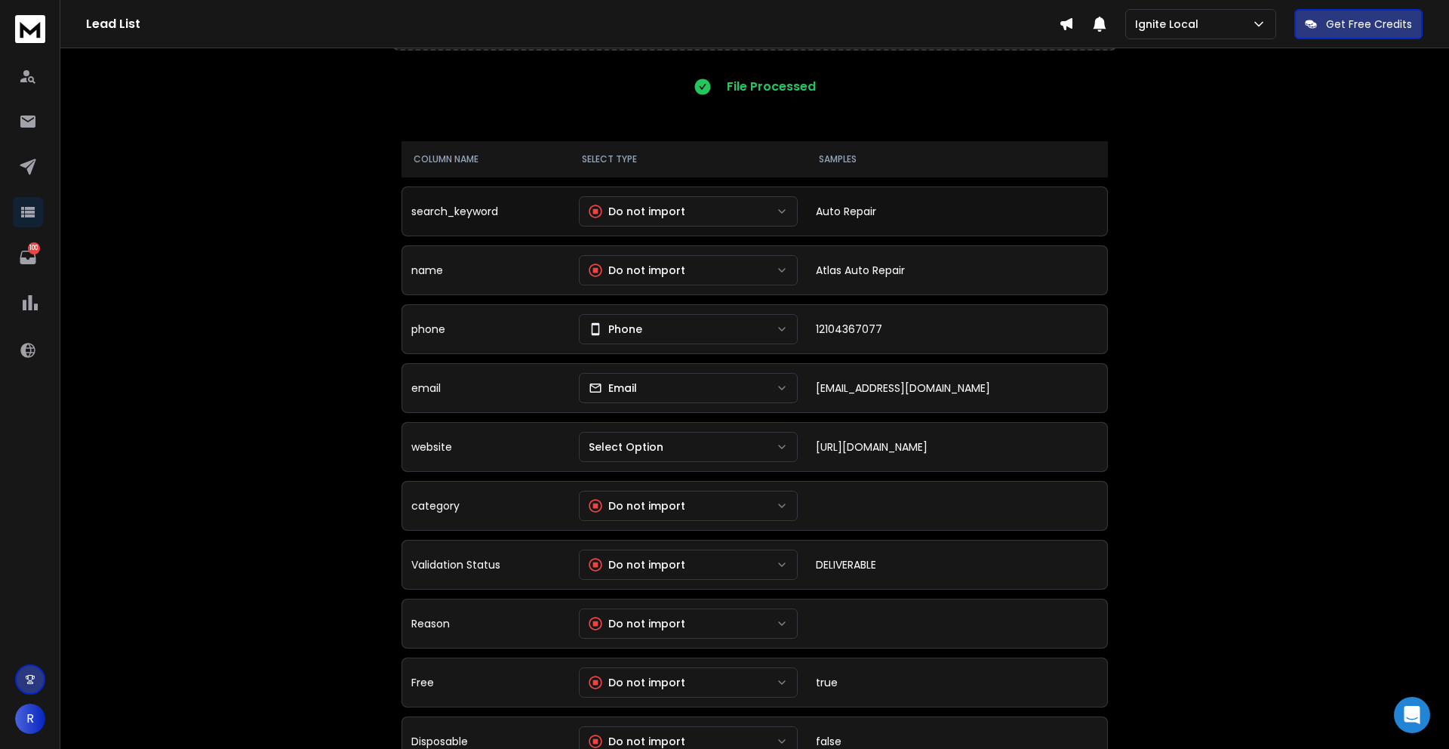
click at [739, 217] on button "Do not import" at bounding box center [689, 211] width 220 height 30
click at [738, 281] on button "Do not import" at bounding box center [685, 270] width 236 height 30
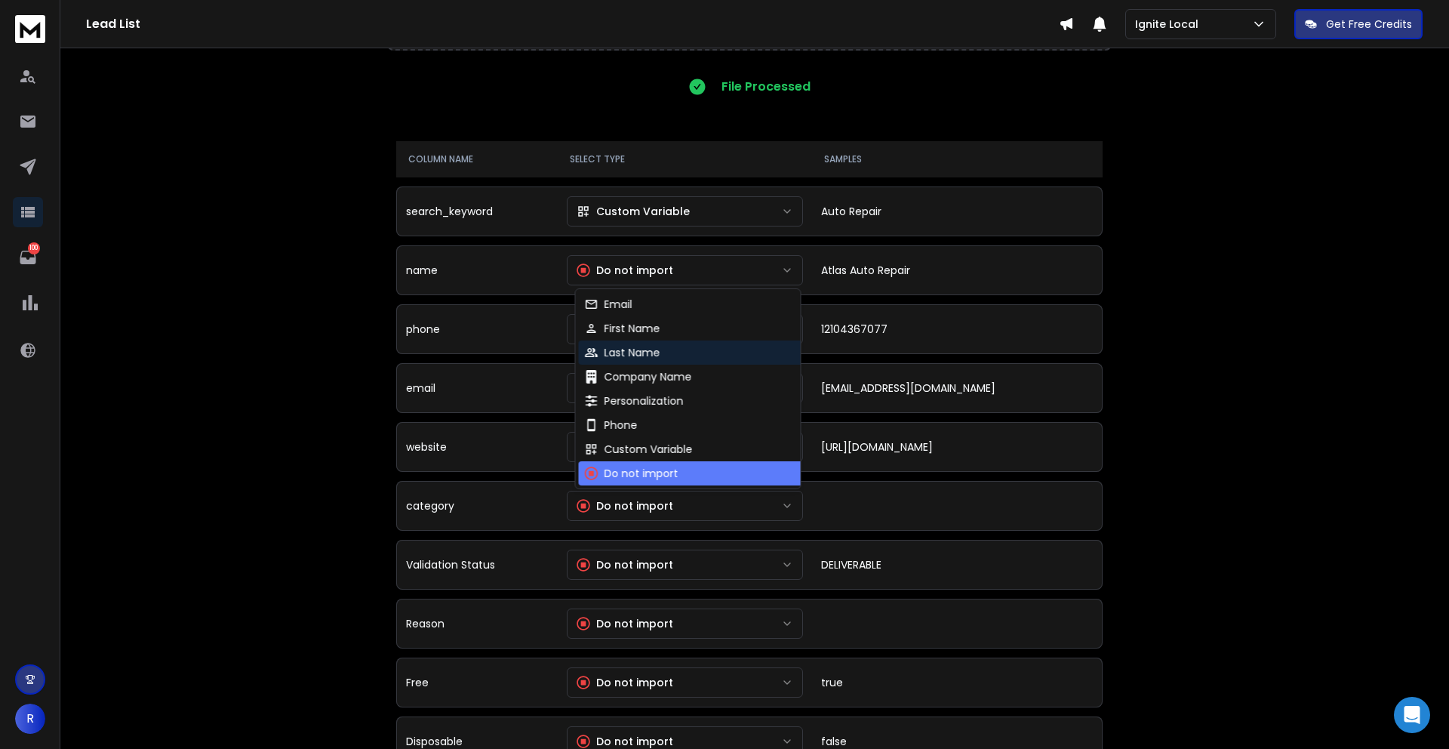
scroll to position [0, 3]
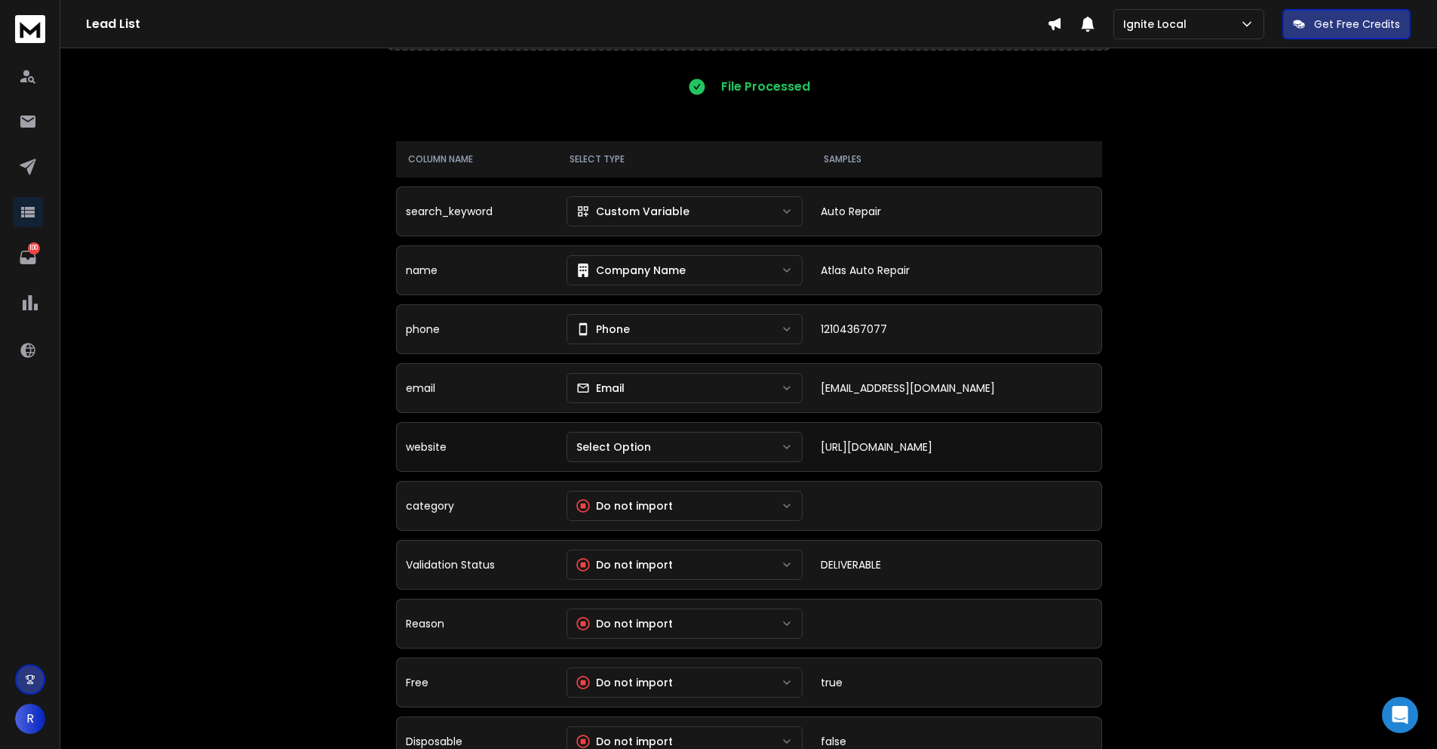
click at [730, 453] on button "Select Option" at bounding box center [685, 447] width 236 height 30
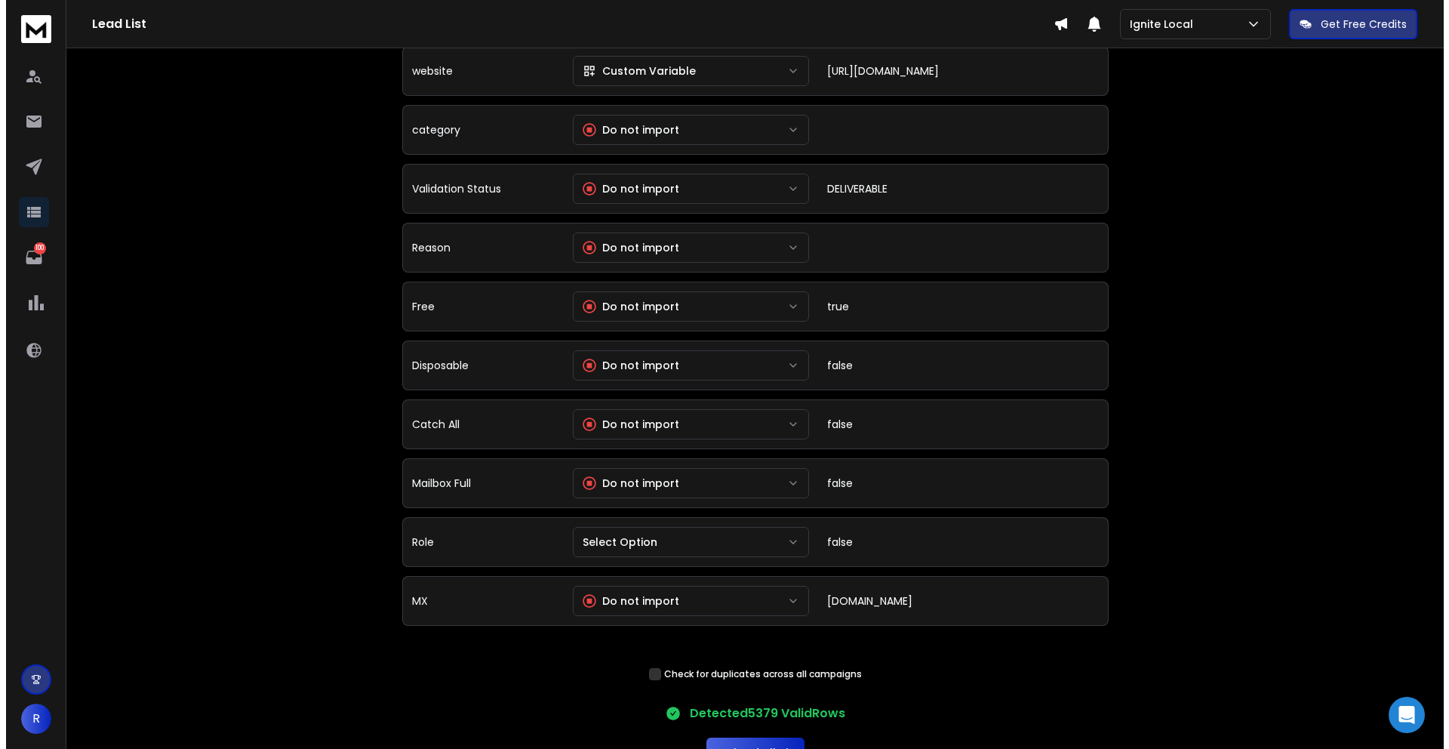
scroll to position [685, 0]
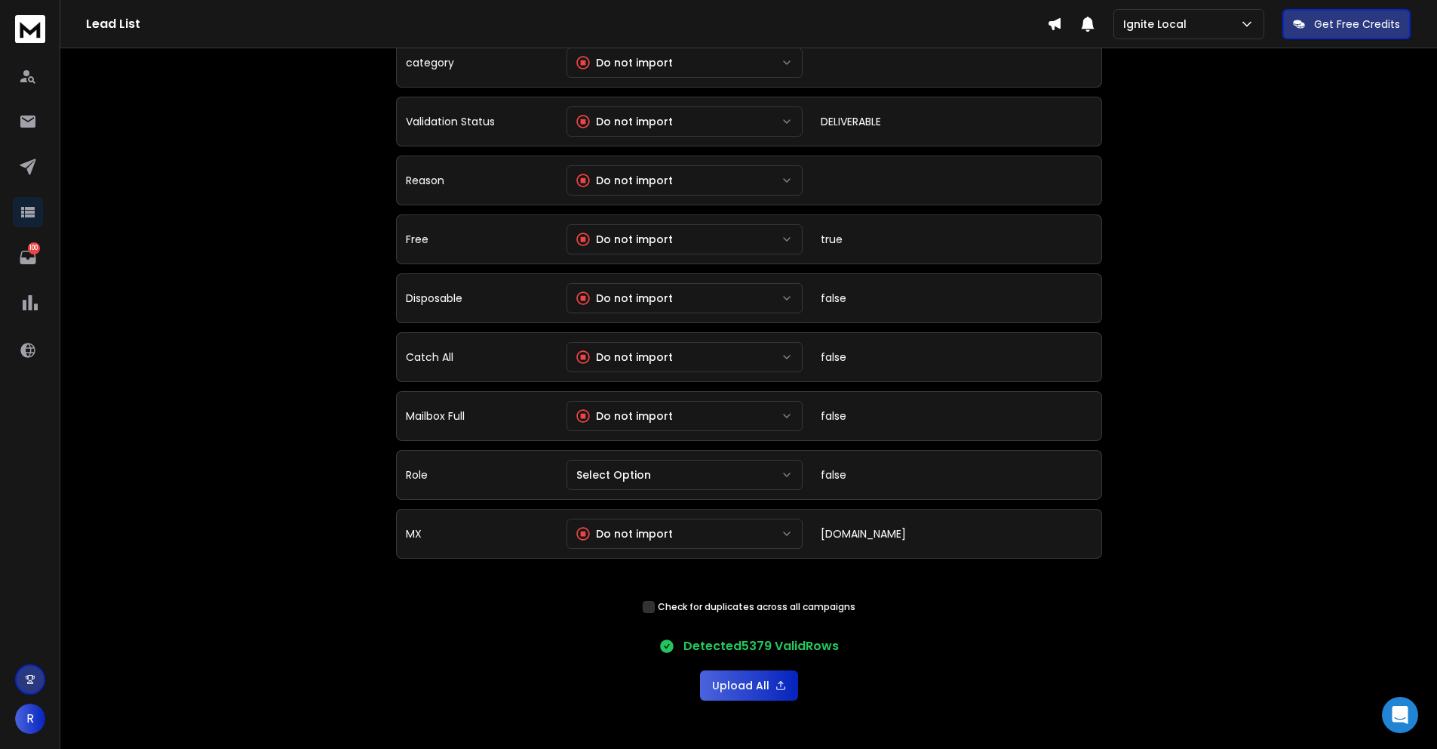
click at [722, 682] on button "Upload All" at bounding box center [749, 685] width 98 height 30
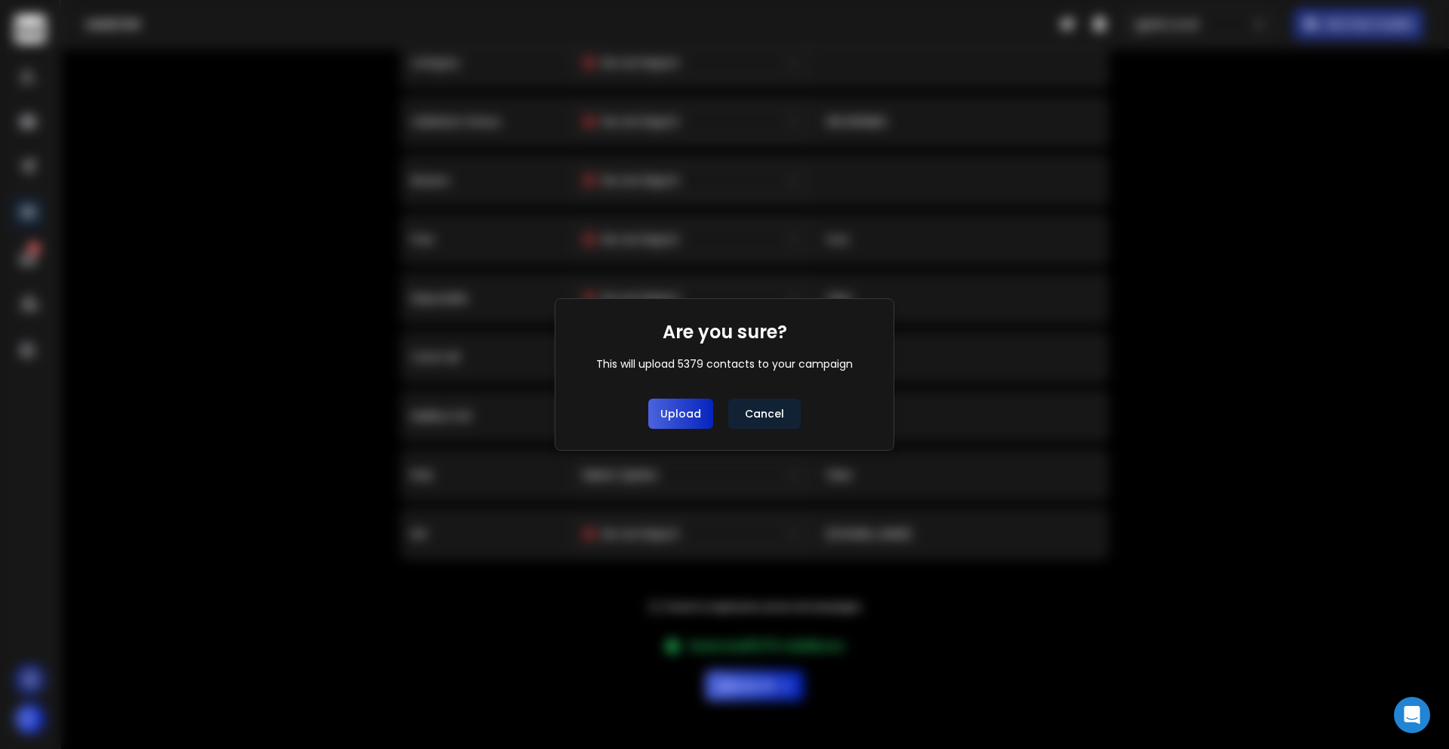
click at [676, 418] on button "Upload" at bounding box center [680, 413] width 65 height 30
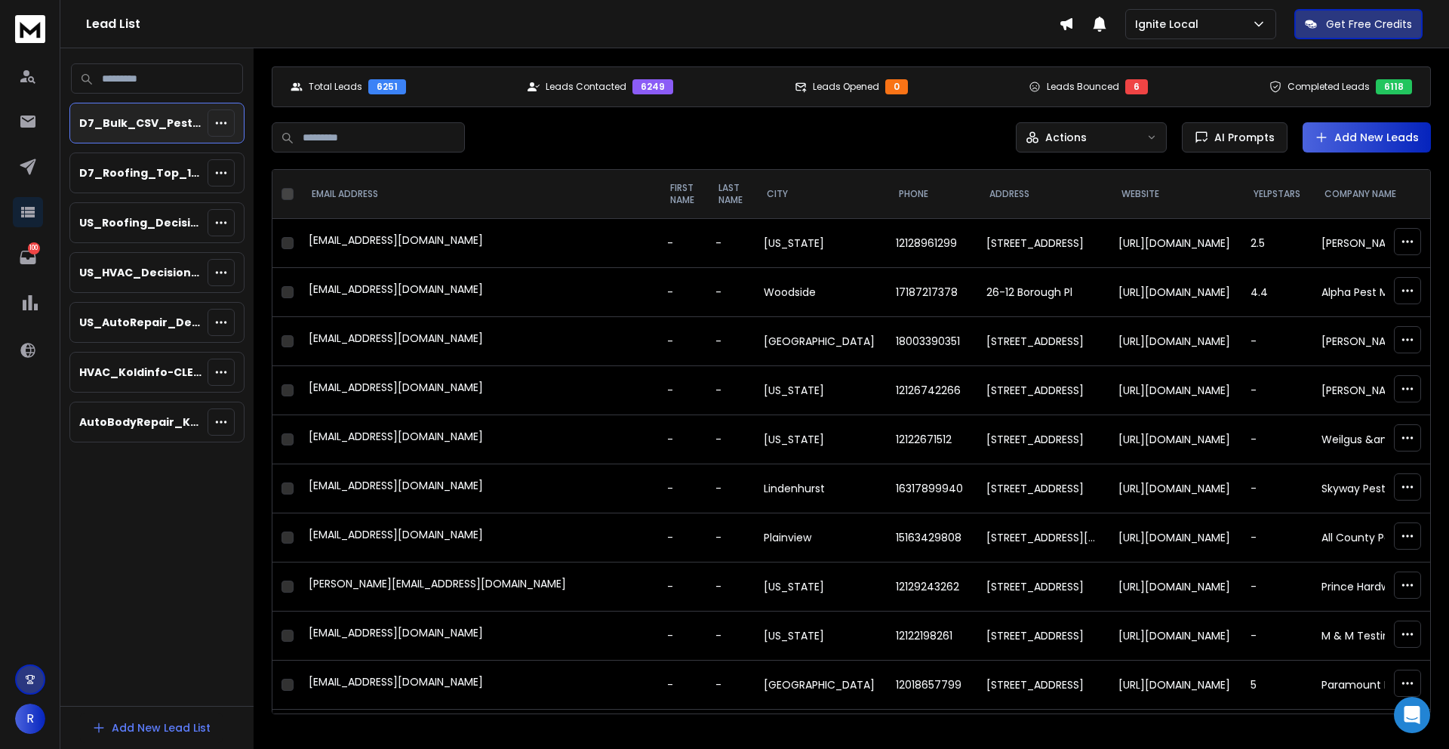
click at [195, 721] on button "Add New Lead List" at bounding box center [151, 727] width 143 height 30
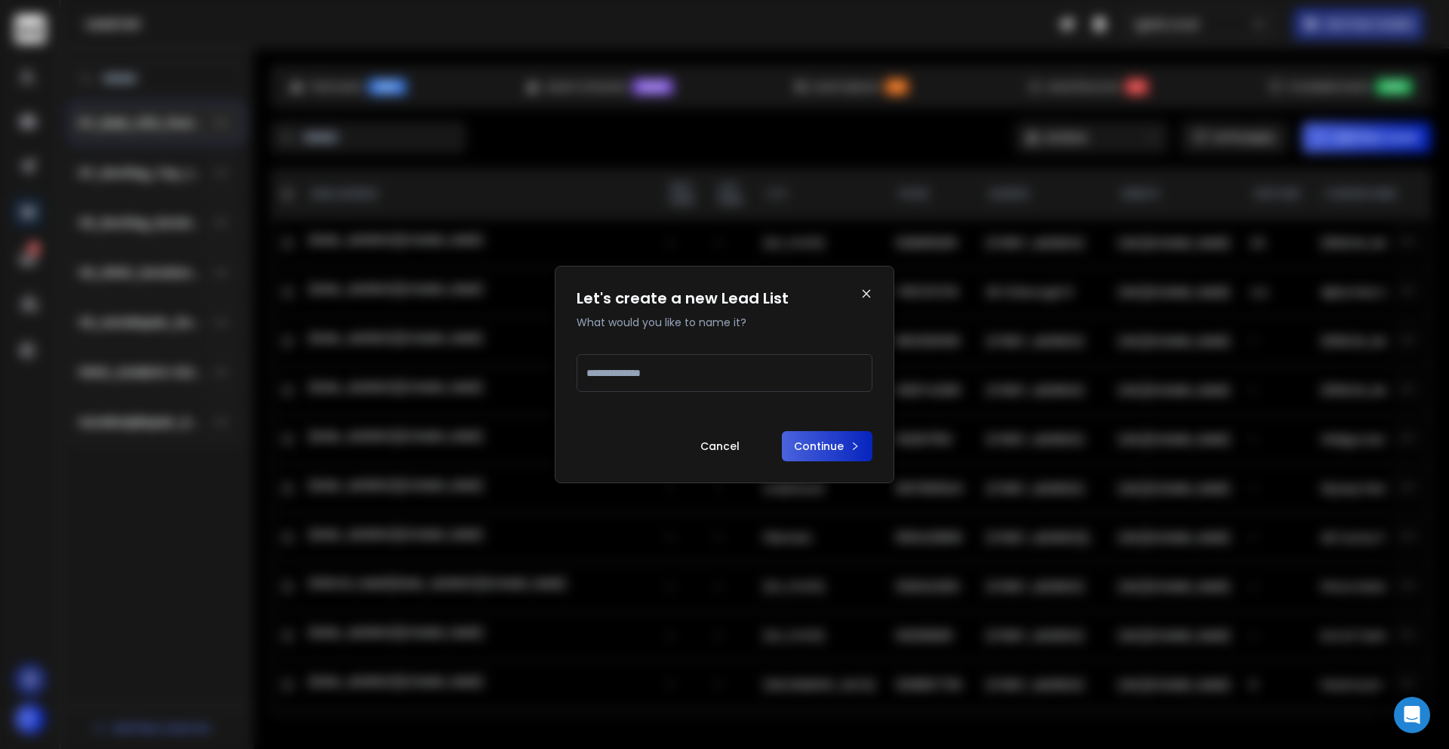
click at [598, 381] on input at bounding box center [724, 373] width 296 height 38
paste input "**********"
type input "**********"
click at [801, 438] on button "Continue" at bounding box center [827, 446] width 91 height 30
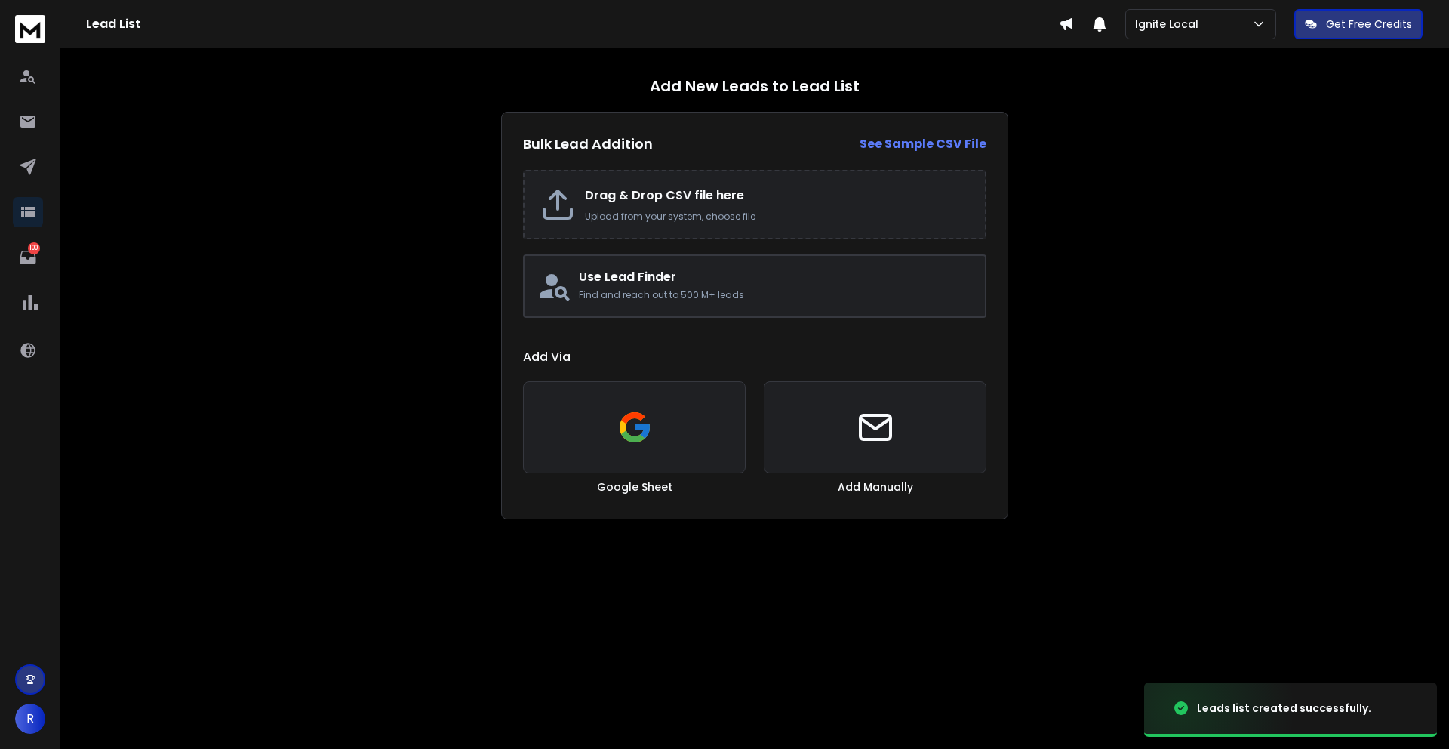
click at [758, 187] on h2 "Drag & Drop CSV file here" at bounding box center [777, 195] width 385 height 18
type input "**********"
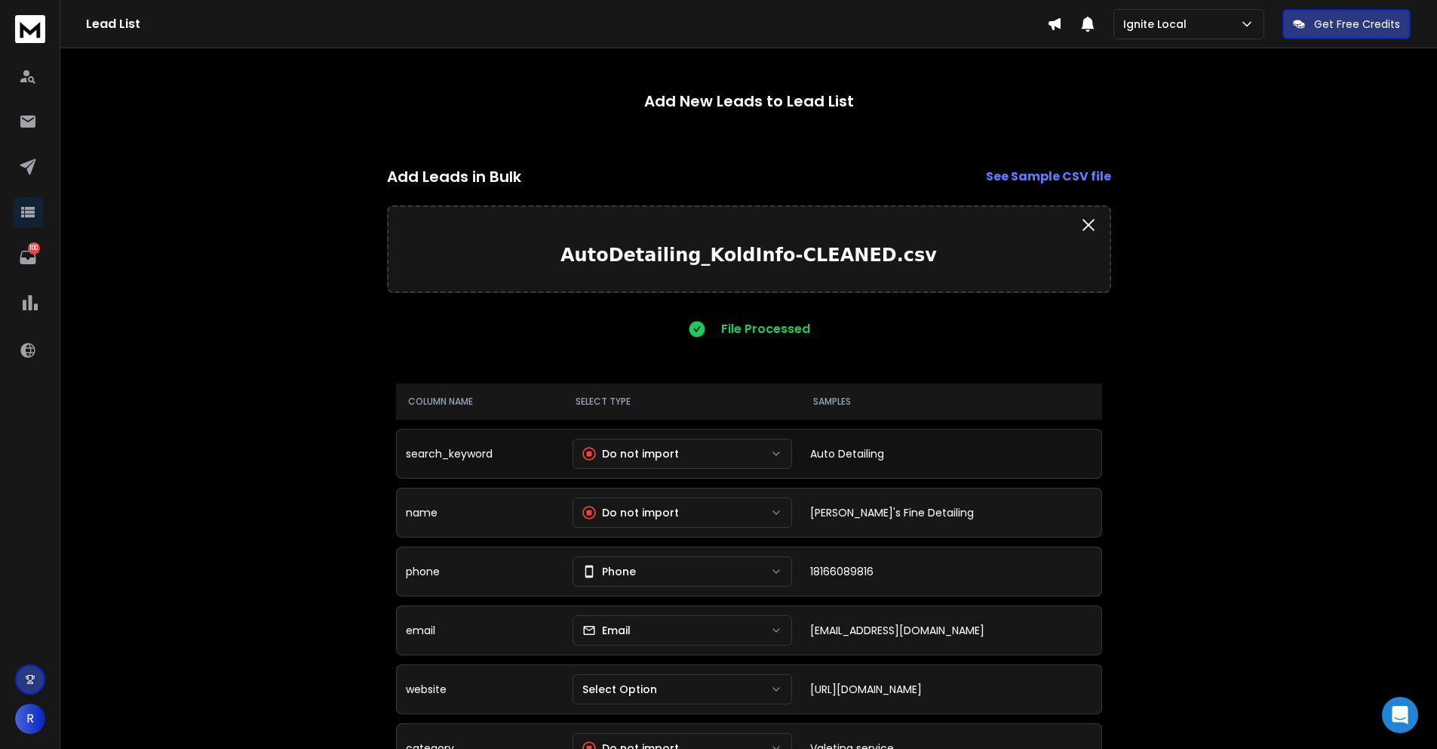
click at [675, 452] on button "Do not import" at bounding box center [683, 453] width 220 height 30
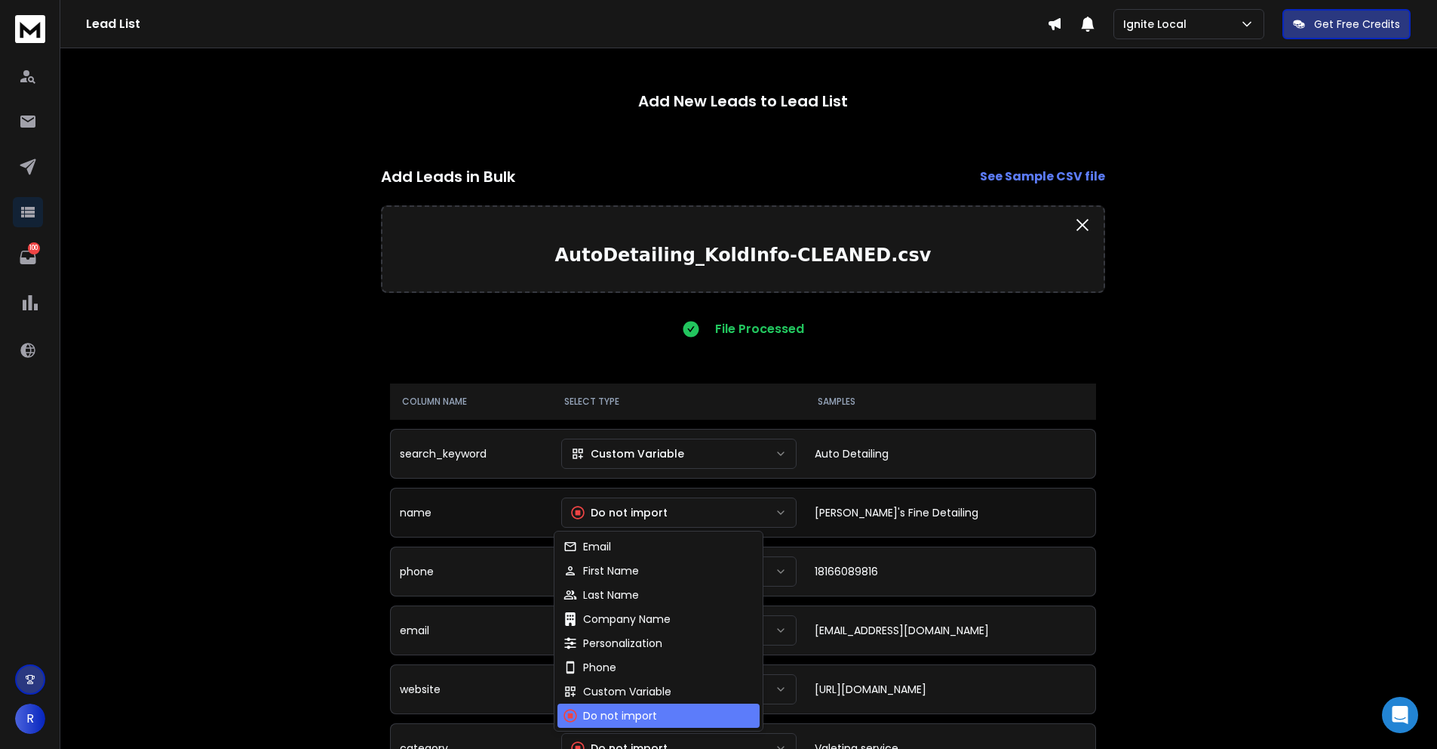
click at [693, 518] on button "Do not import" at bounding box center [679, 512] width 236 height 30
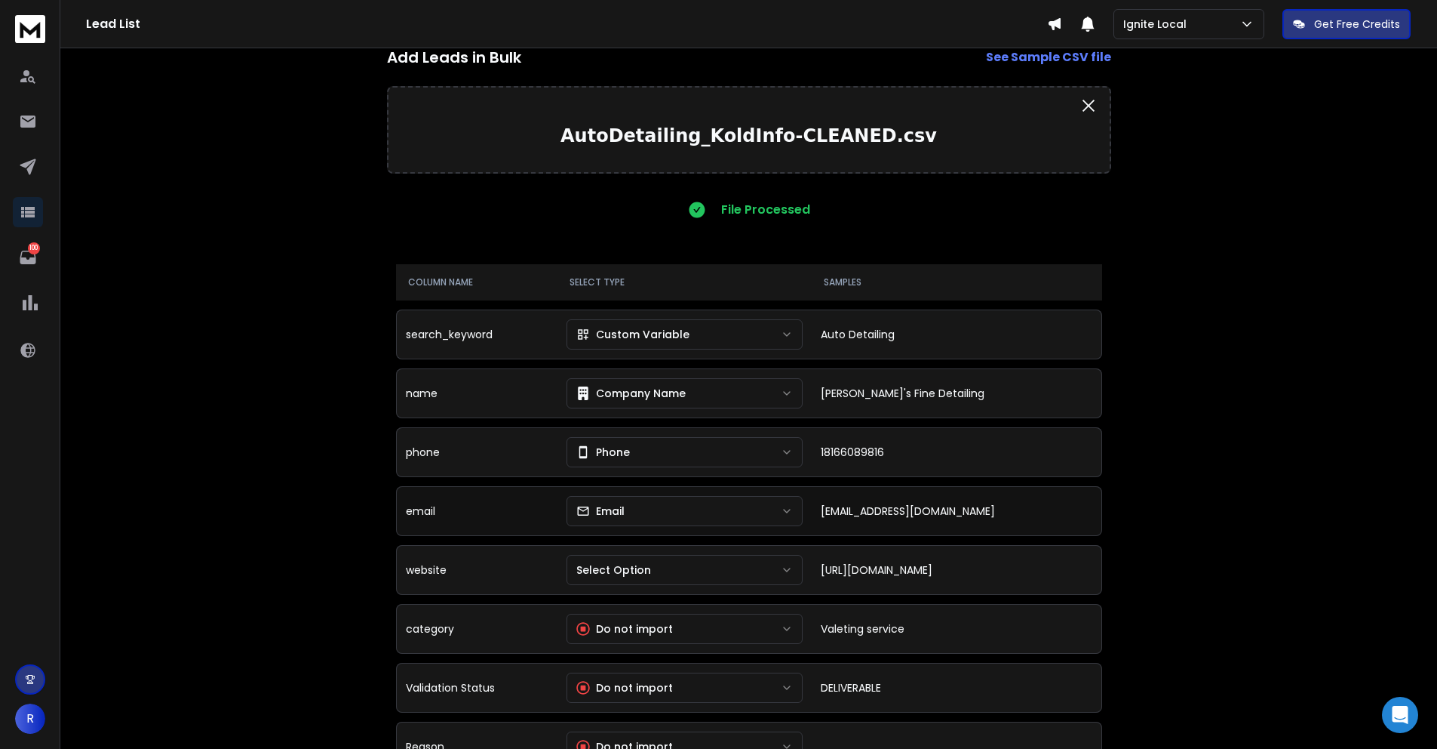
scroll to position [164, 0]
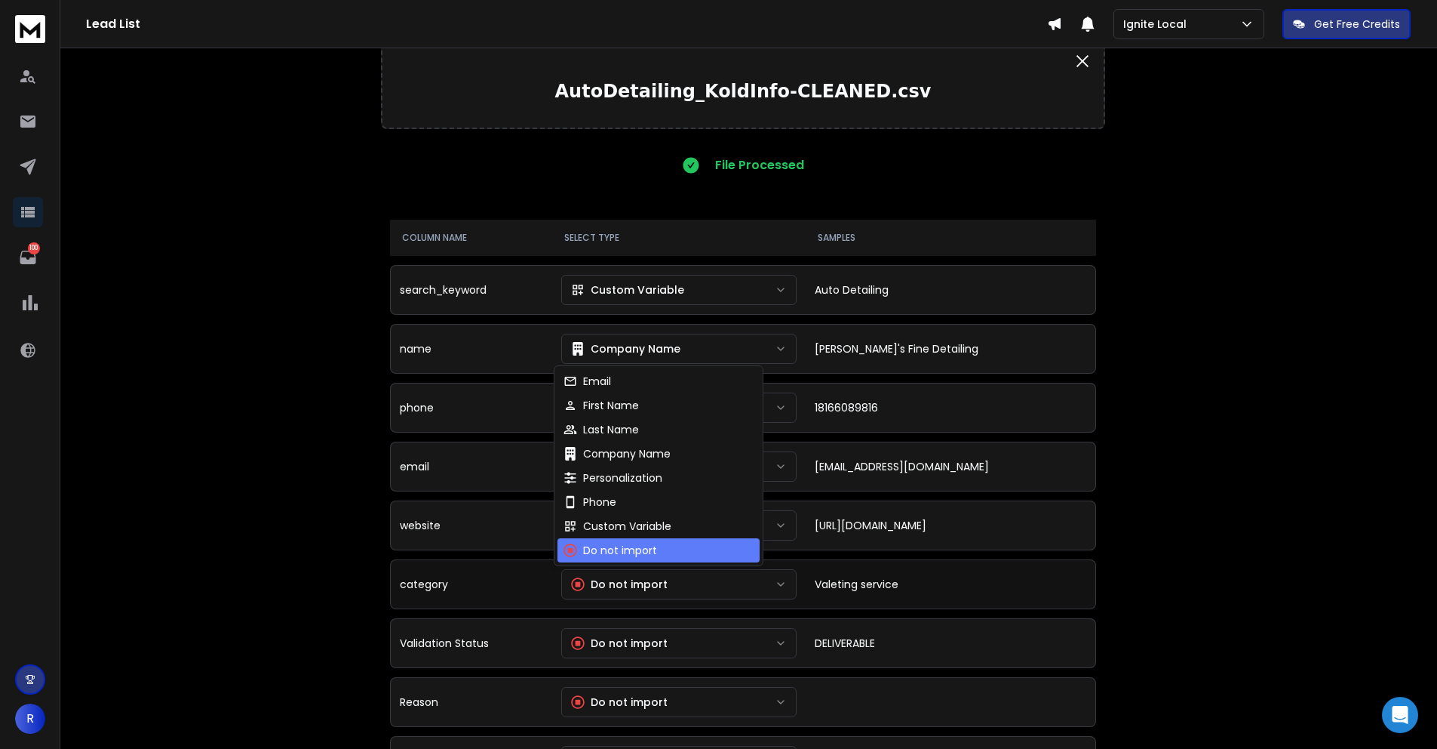
click at [682, 588] on button "Do not import" at bounding box center [679, 584] width 236 height 30
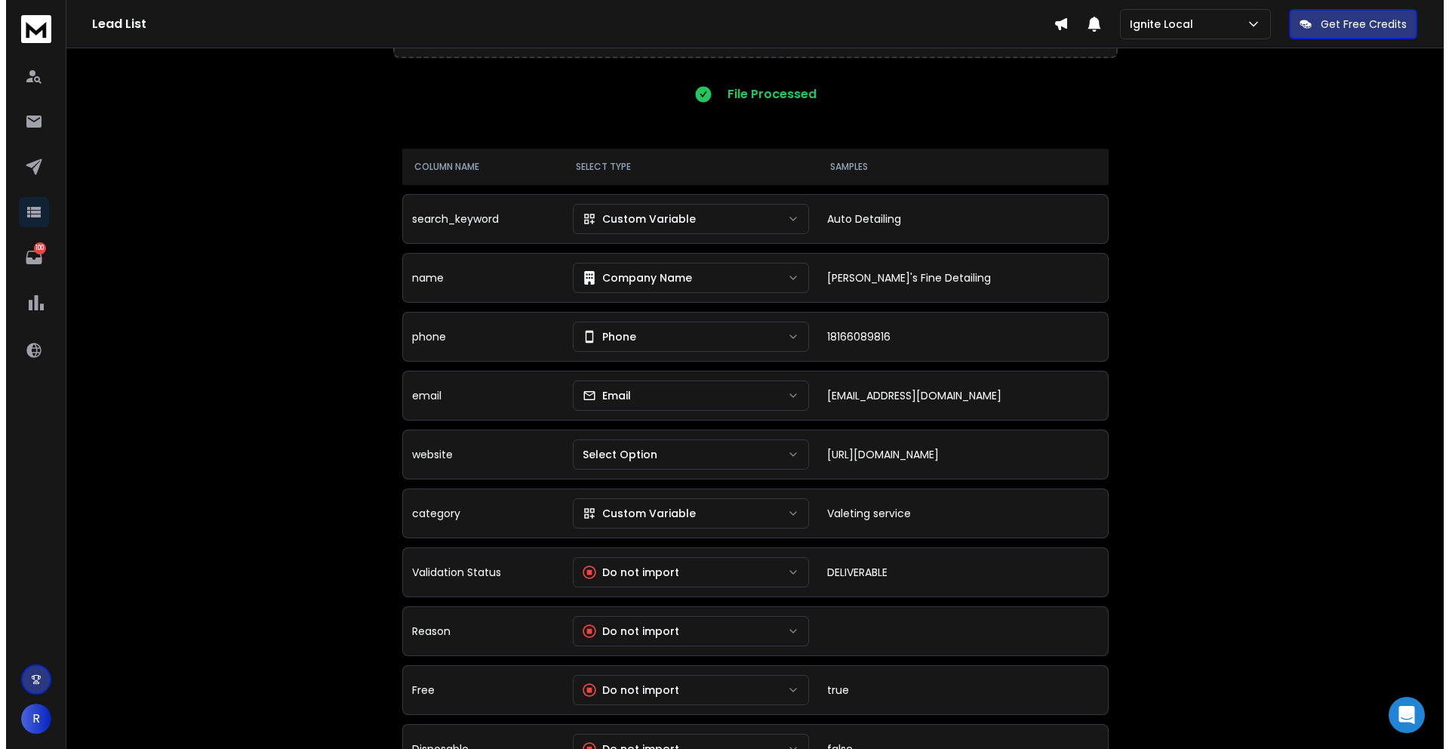
scroll to position [685, 0]
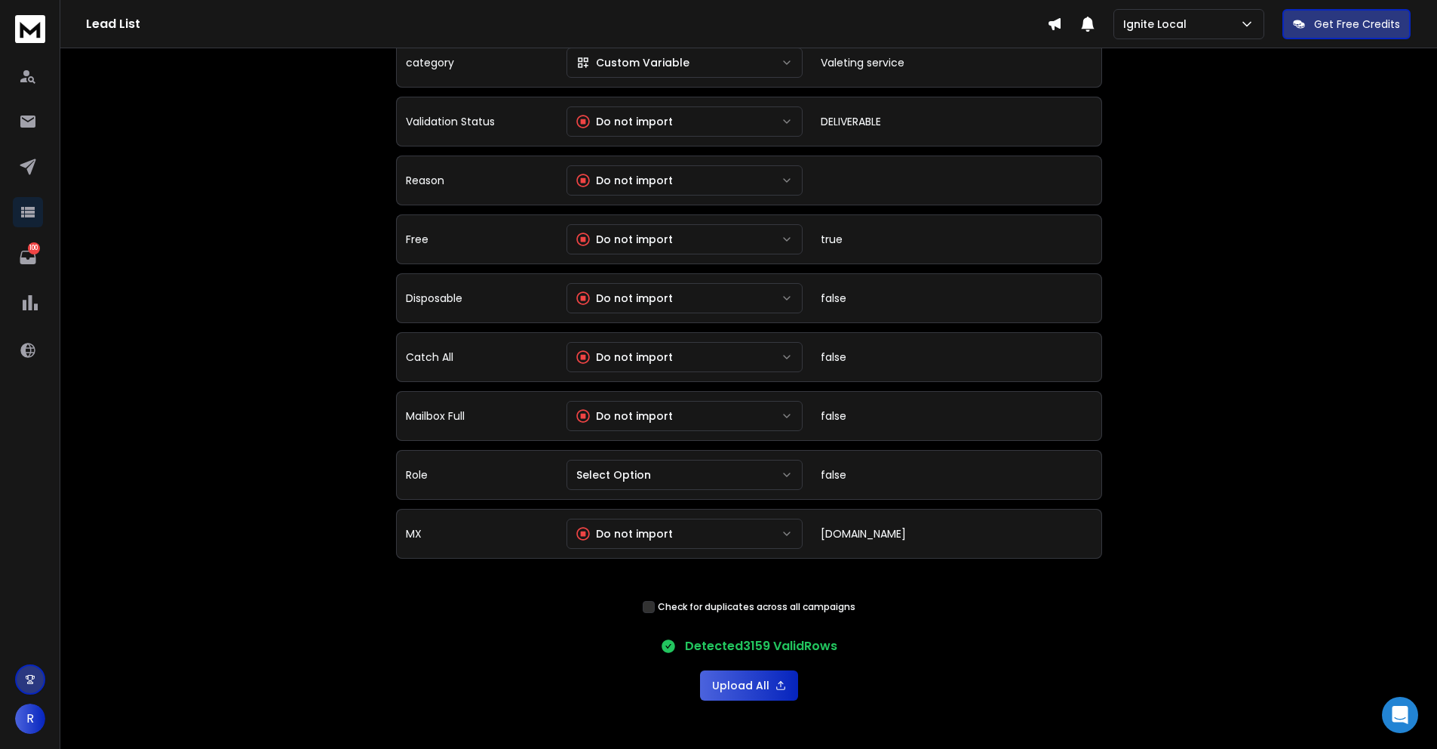
click at [738, 693] on button "Upload All" at bounding box center [749, 685] width 98 height 30
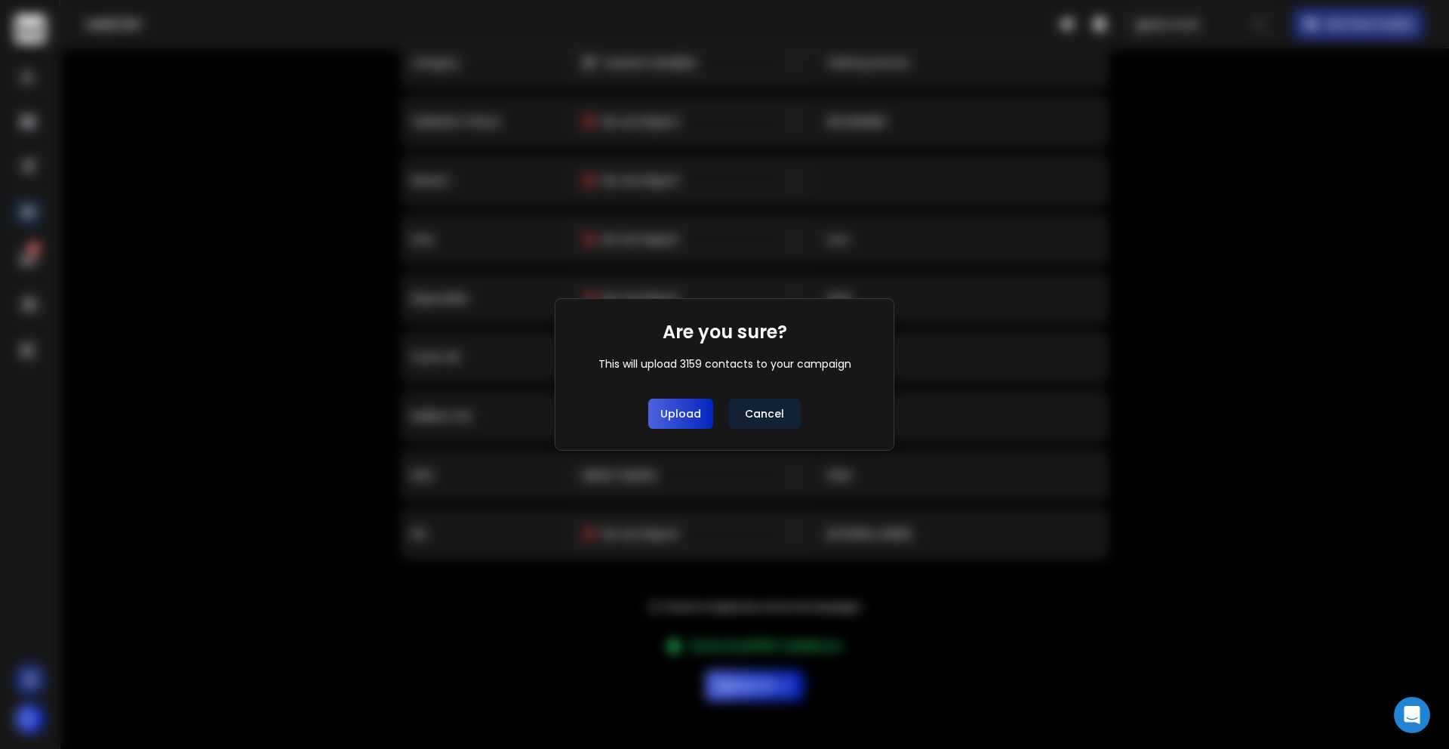
click at [699, 424] on button "Upload" at bounding box center [680, 413] width 65 height 30
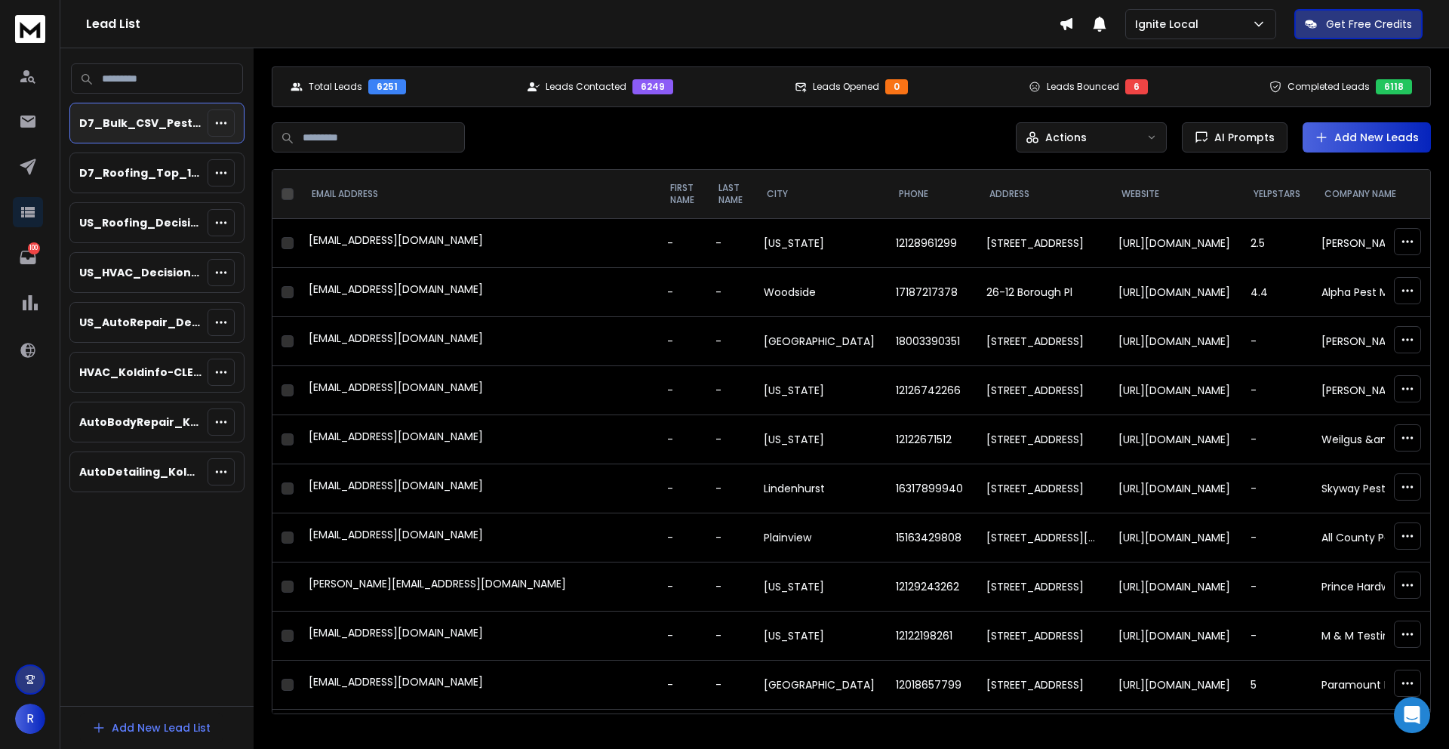
click at [196, 721] on button "Add New Lead List" at bounding box center [151, 727] width 143 height 30
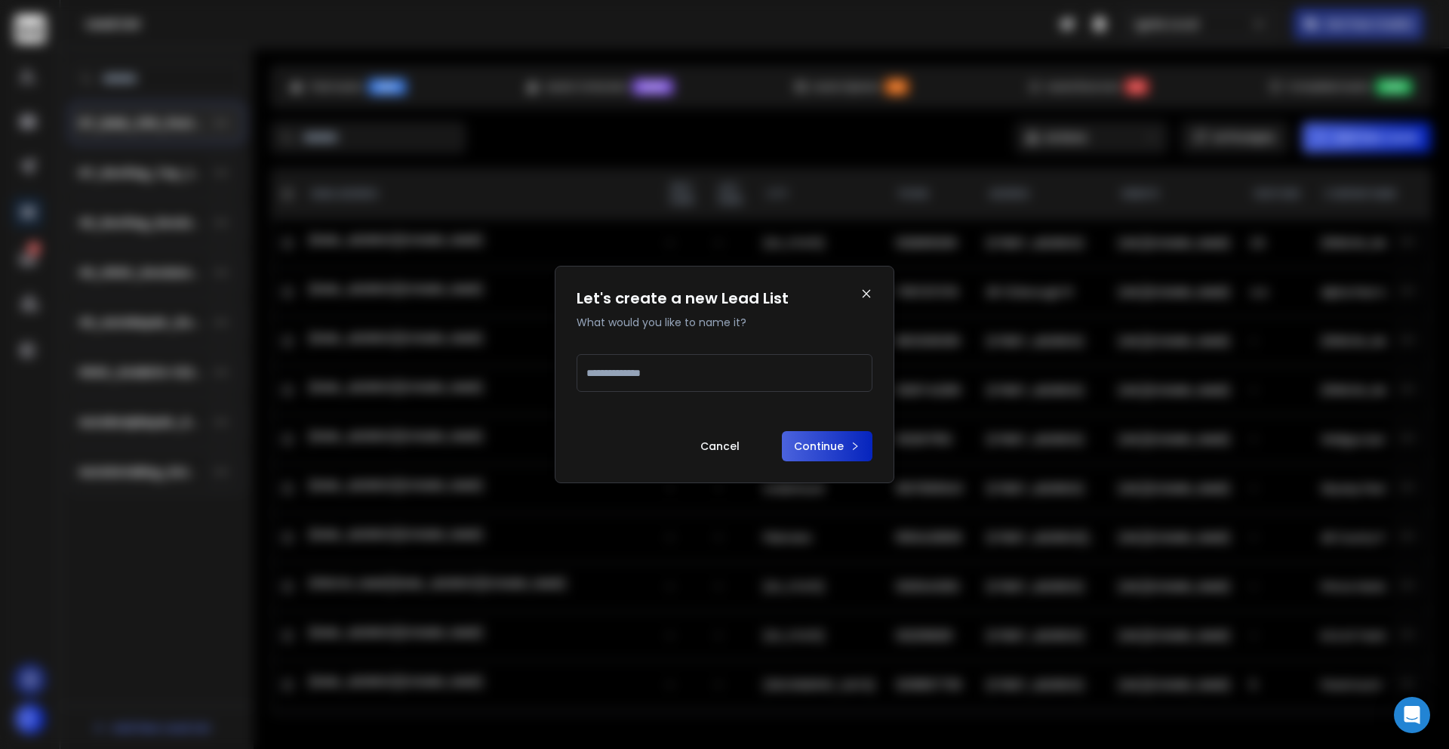
click at [644, 376] on input at bounding box center [724, 373] width 296 height 38
paste input "**********"
type input "**********"
click at [860, 455] on button "Continue" at bounding box center [827, 446] width 91 height 30
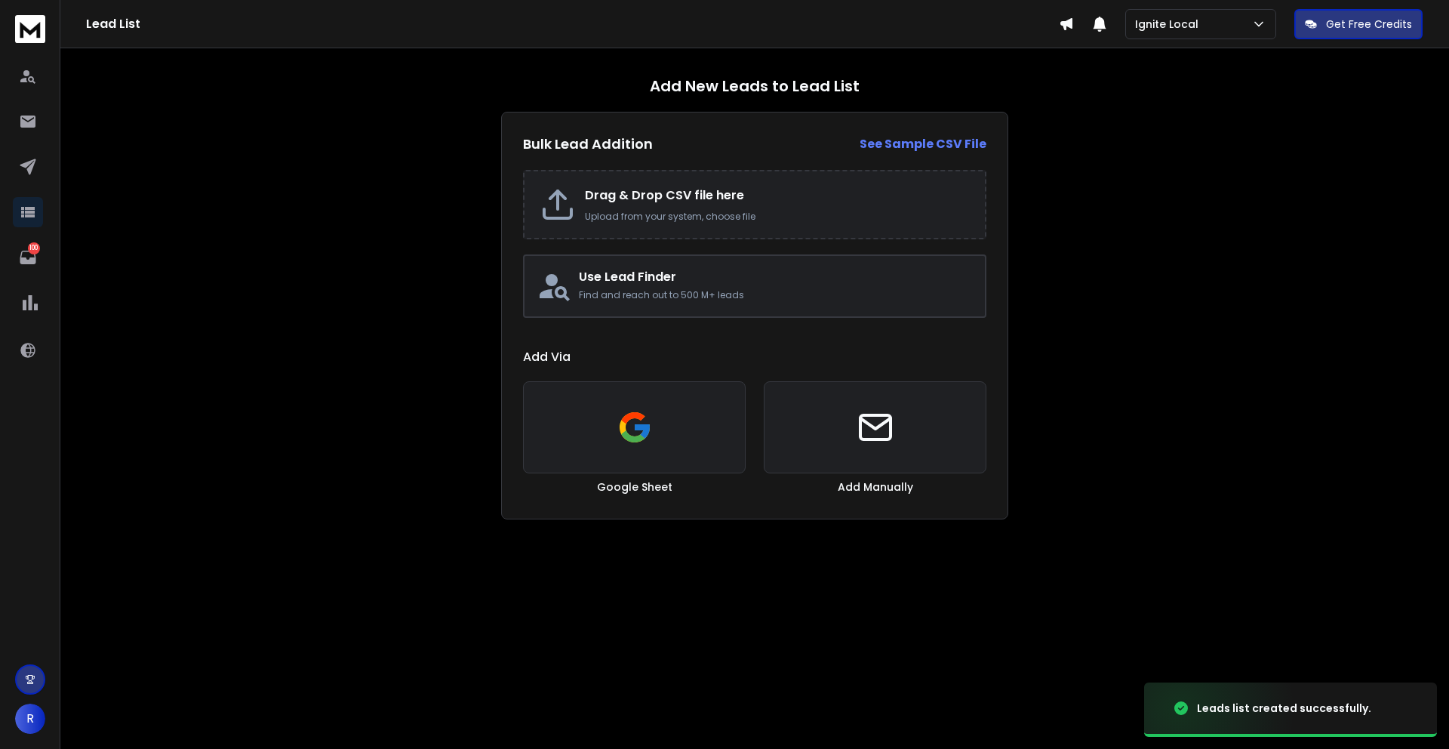
click at [697, 206] on div "Drag & Drop CSV file here Upload from your system, choose file" at bounding box center [777, 204] width 385 height 36
type input "**********"
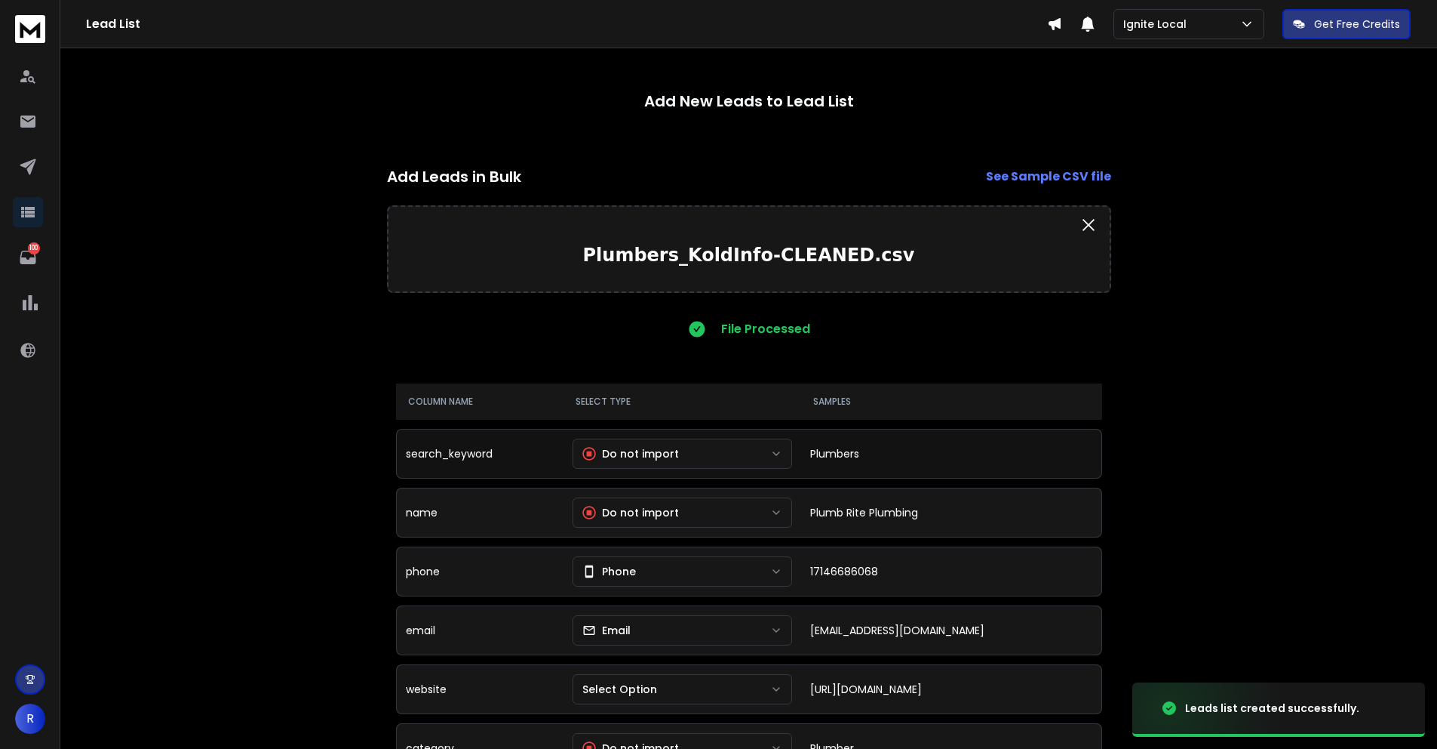
click at [693, 445] on button "Do not import" at bounding box center [683, 453] width 220 height 30
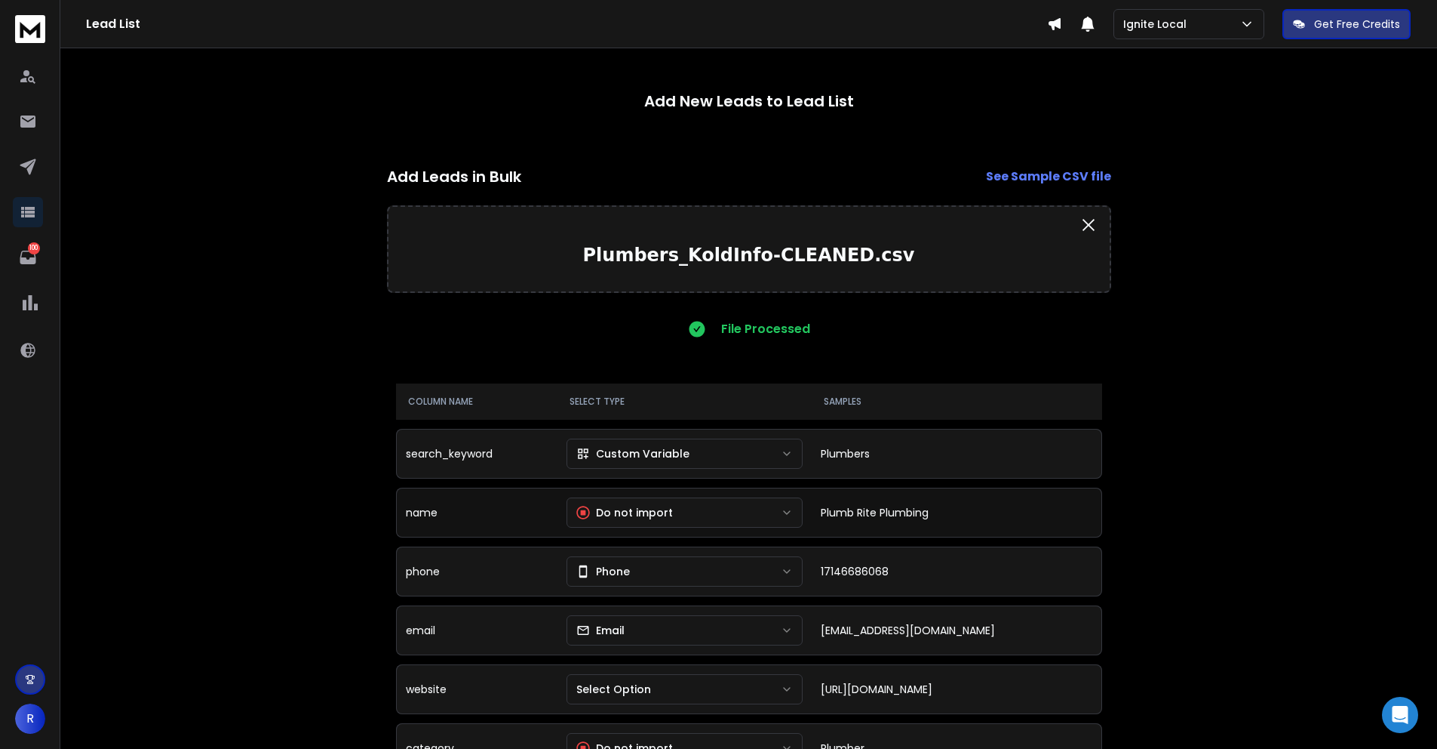
click at [749, 522] on button "Do not import" at bounding box center [685, 512] width 236 height 30
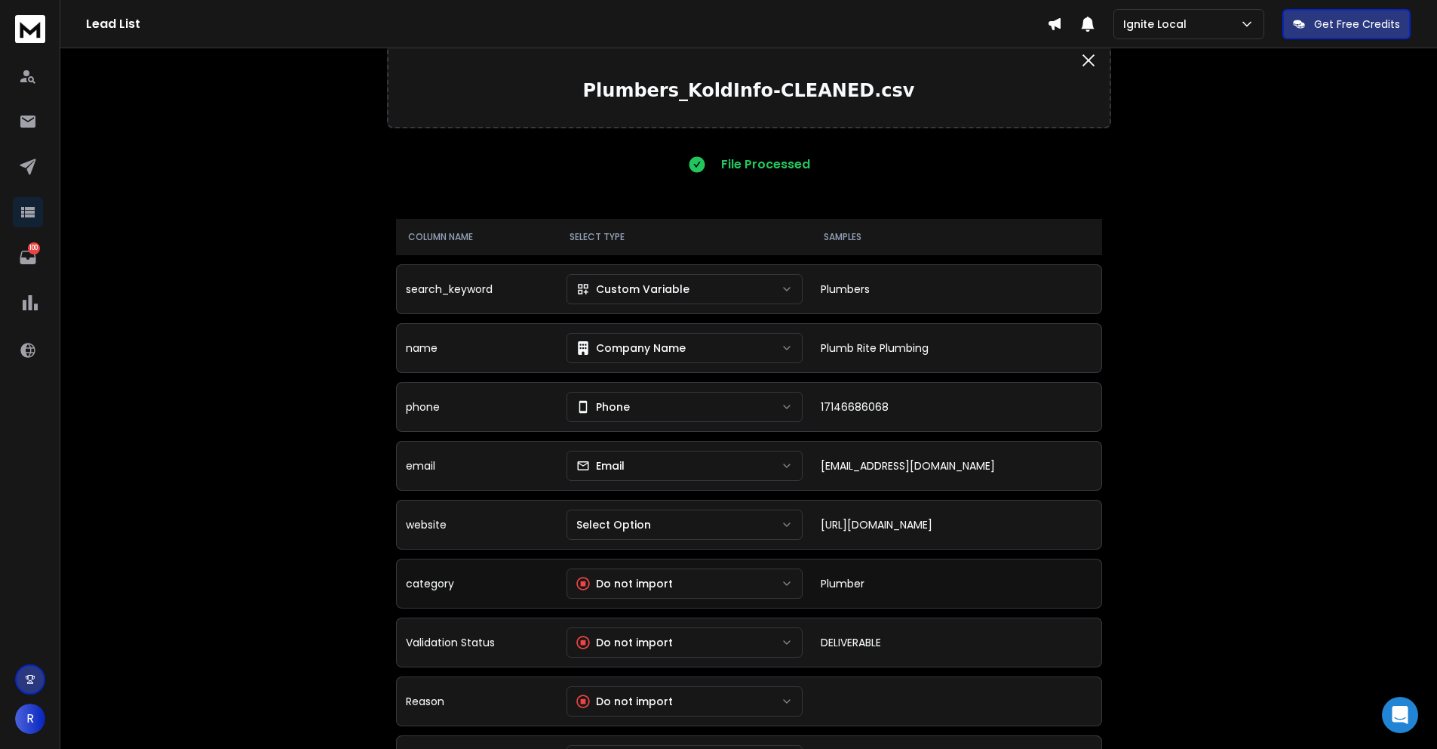
click at [709, 585] on button "Do not import" at bounding box center [685, 583] width 236 height 30
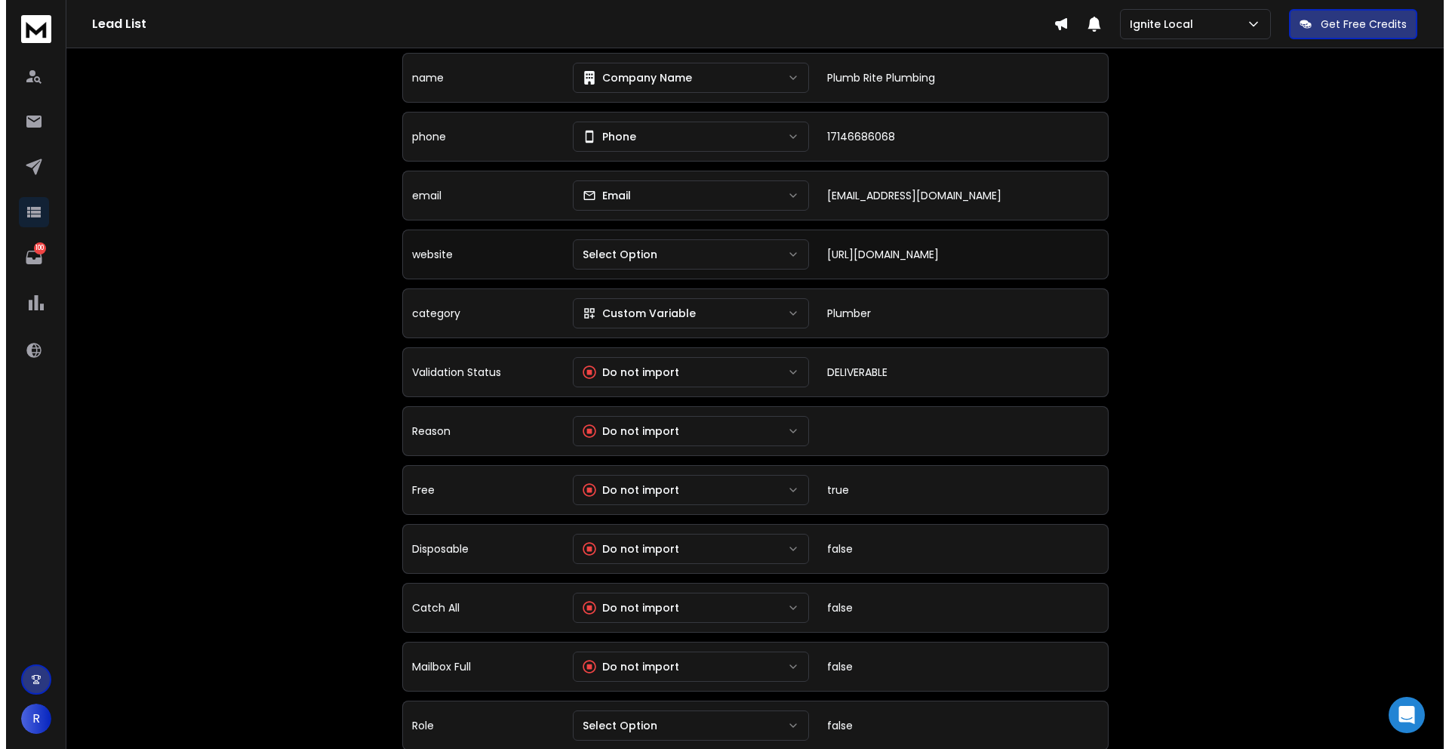
scroll to position [685, 0]
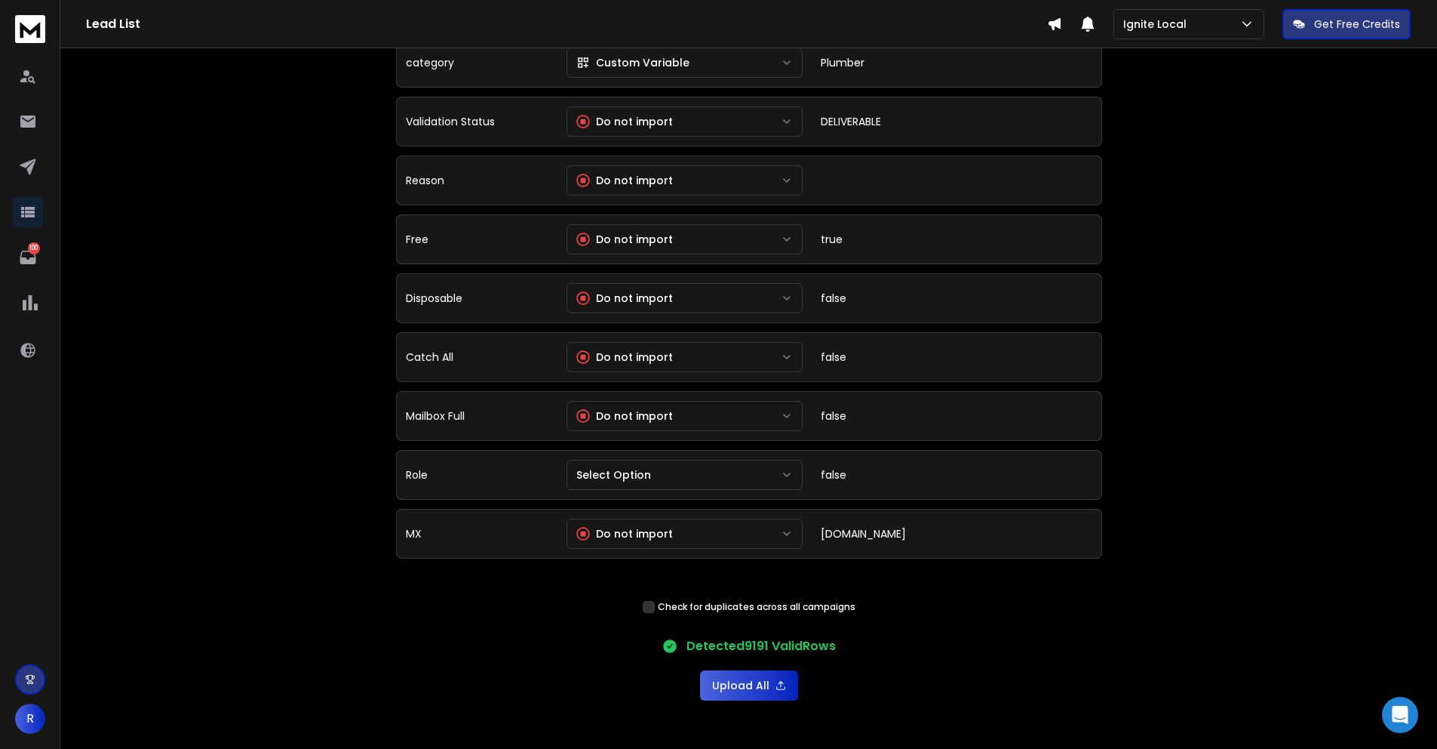
click at [762, 690] on button "Upload All" at bounding box center [749, 685] width 98 height 30
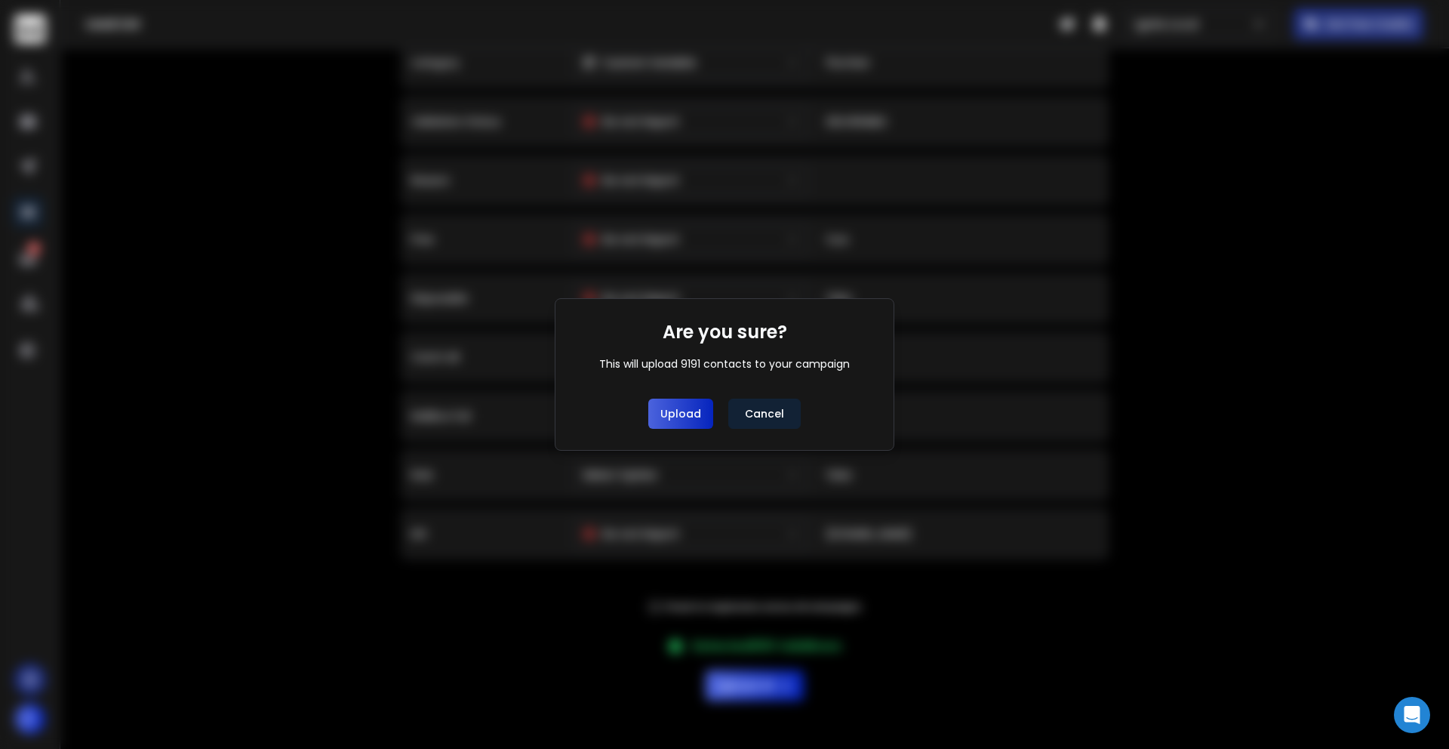
click at [693, 430] on div "Are you sure? This will upload 9191 contacts to your campaign Upload Cancel" at bounding box center [725, 374] width 340 height 152
click at [696, 420] on button "Upload" at bounding box center [680, 413] width 65 height 30
